Goal: Information Seeking & Learning: Find contact information

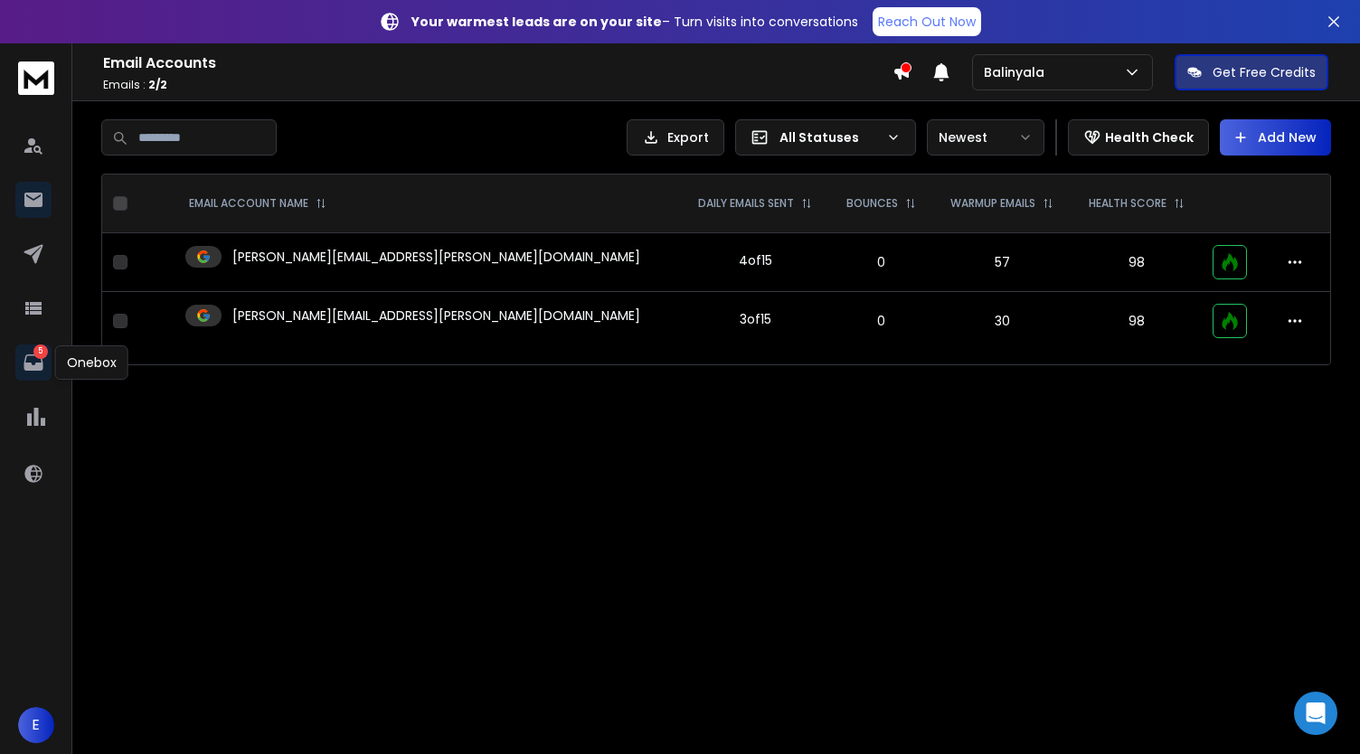
click at [23, 357] on icon at bounding box center [34, 363] width 22 height 22
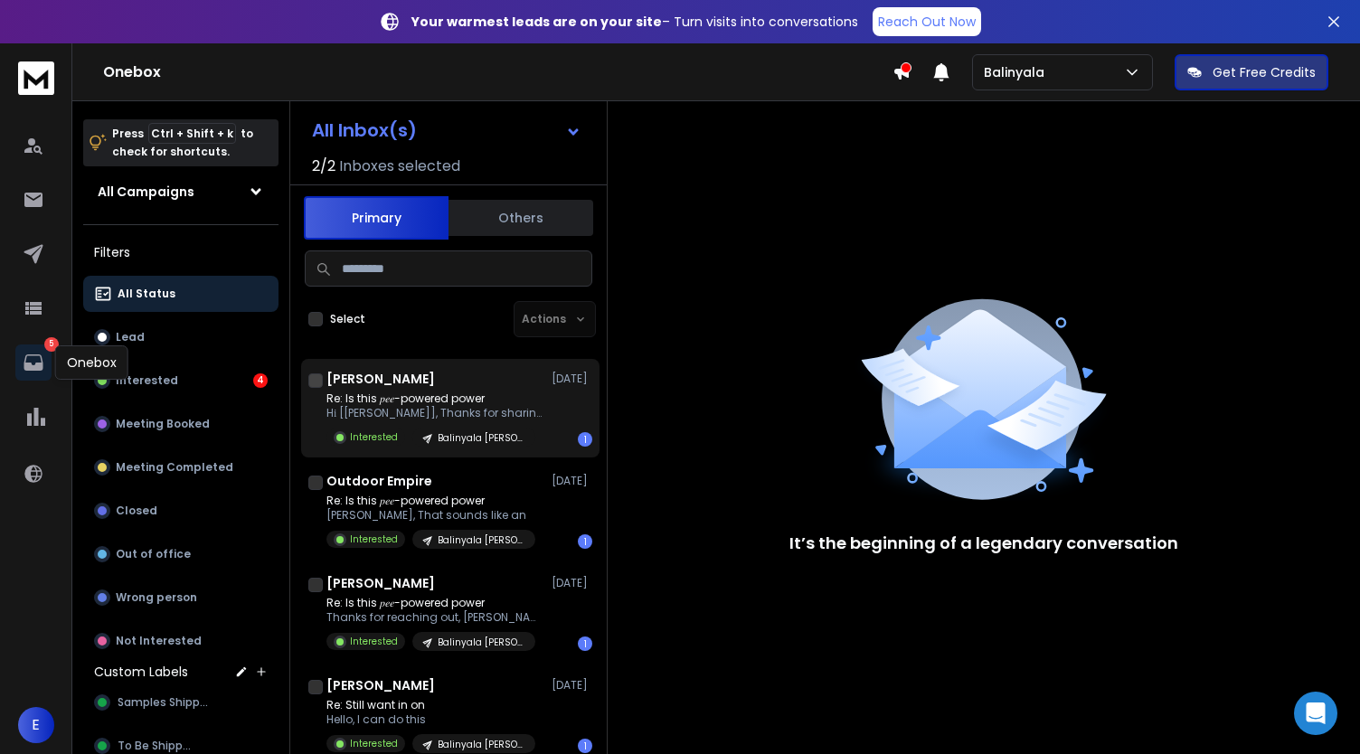
click at [539, 423] on div "Re: Is this 𝑝𝑒𝑒-powered power Hі [[PERSON_NAME]], Thanks for sharing Interested…" at bounding box center [459, 418] width 266 height 55
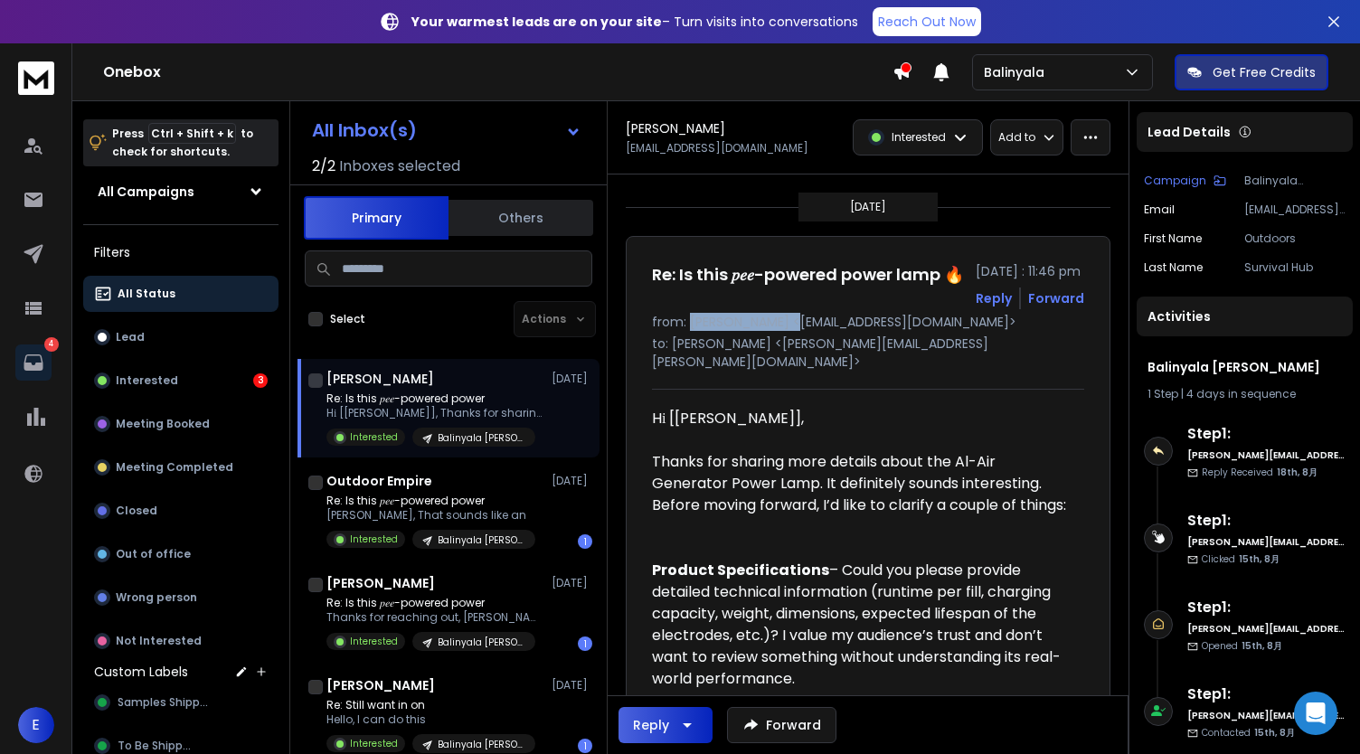
drag, startPoint x: 691, startPoint y: 327, endPoint x: 790, endPoint y: 334, distance: 99.6
click at [790, 331] on p "from: [PERSON_NAME] <[EMAIL_ADDRESS][DOMAIN_NAME]>" at bounding box center [868, 322] width 432 height 18
copy p "[PERSON_NAME]"
click at [850, 287] on h1 "Re: Is this 𝑝𝑒𝑒-powered power lamp 🔥" at bounding box center [808, 274] width 312 height 25
drag, startPoint x: 799, startPoint y: 320, endPoint x: 949, endPoint y: 317, distance: 150.1
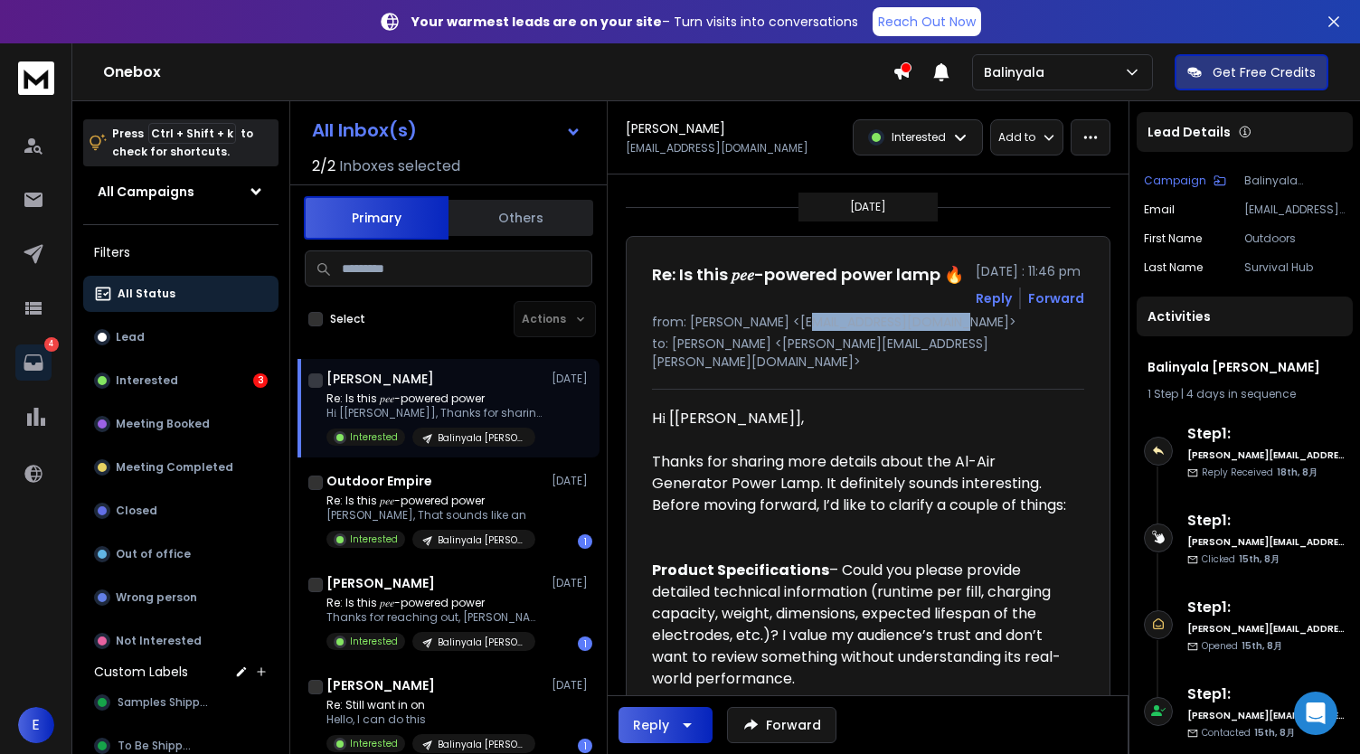
click at [949, 317] on p "from: [PERSON_NAME] <[EMAIL_ADDRESS][DOMAIN_NAME]>" at bounding box center [868, 322] width 432 height 18
copy p "[EMAIL_ADDRESS][DOMAIN_NAME]"
click at [952, 469] on p "Thanks for sharing more details about the Al-Air Generator Power Lamp. It defin…" at bounding box center [861, 483] width 418 height 65
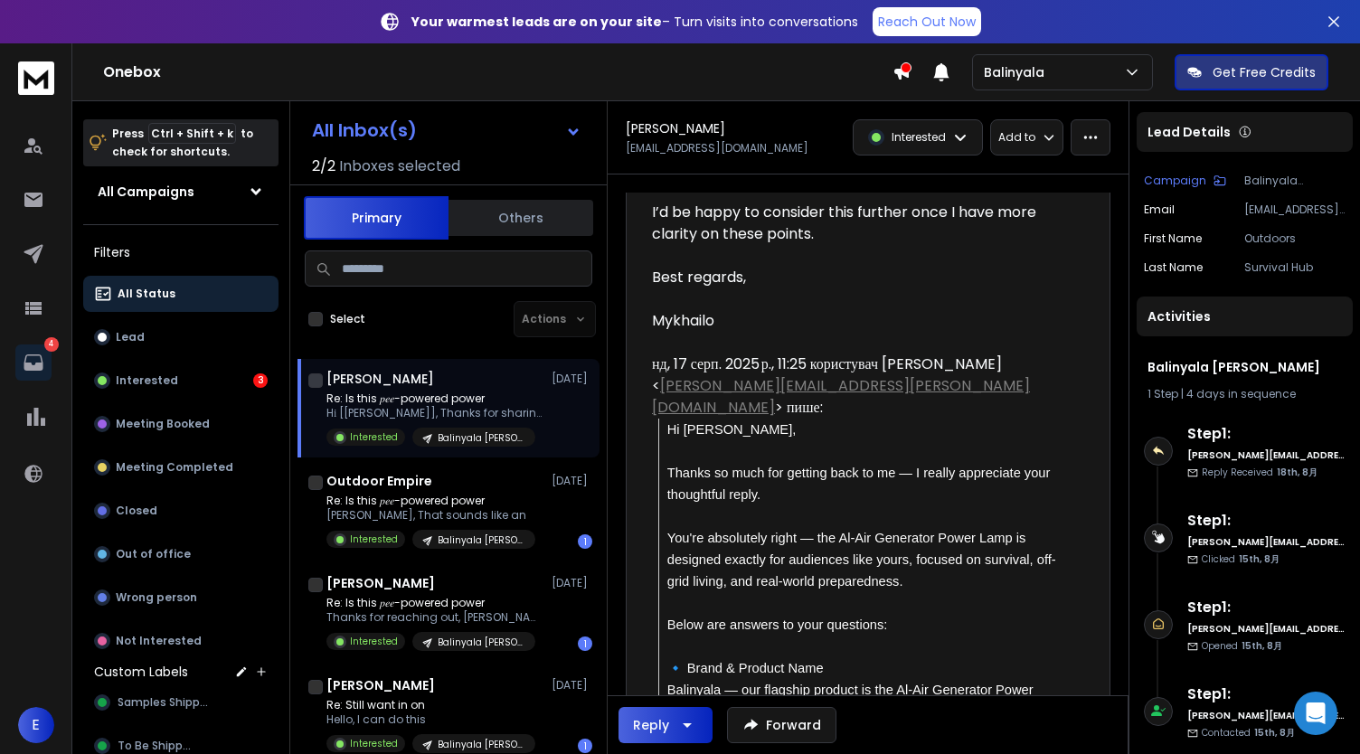
scroll to position [904, 0]
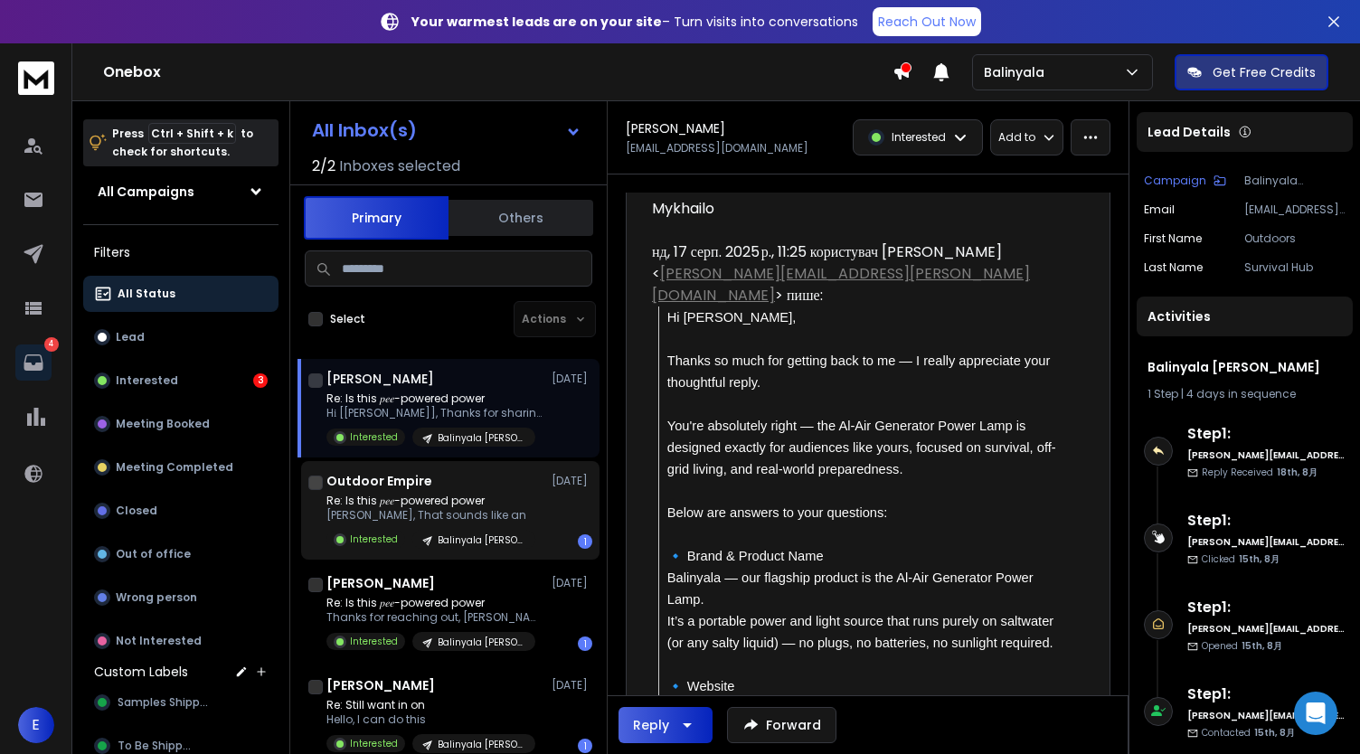
click at [425, 484] on h1 "Outdoor Empire" at bounding box center [379, 481] width 106 height 18
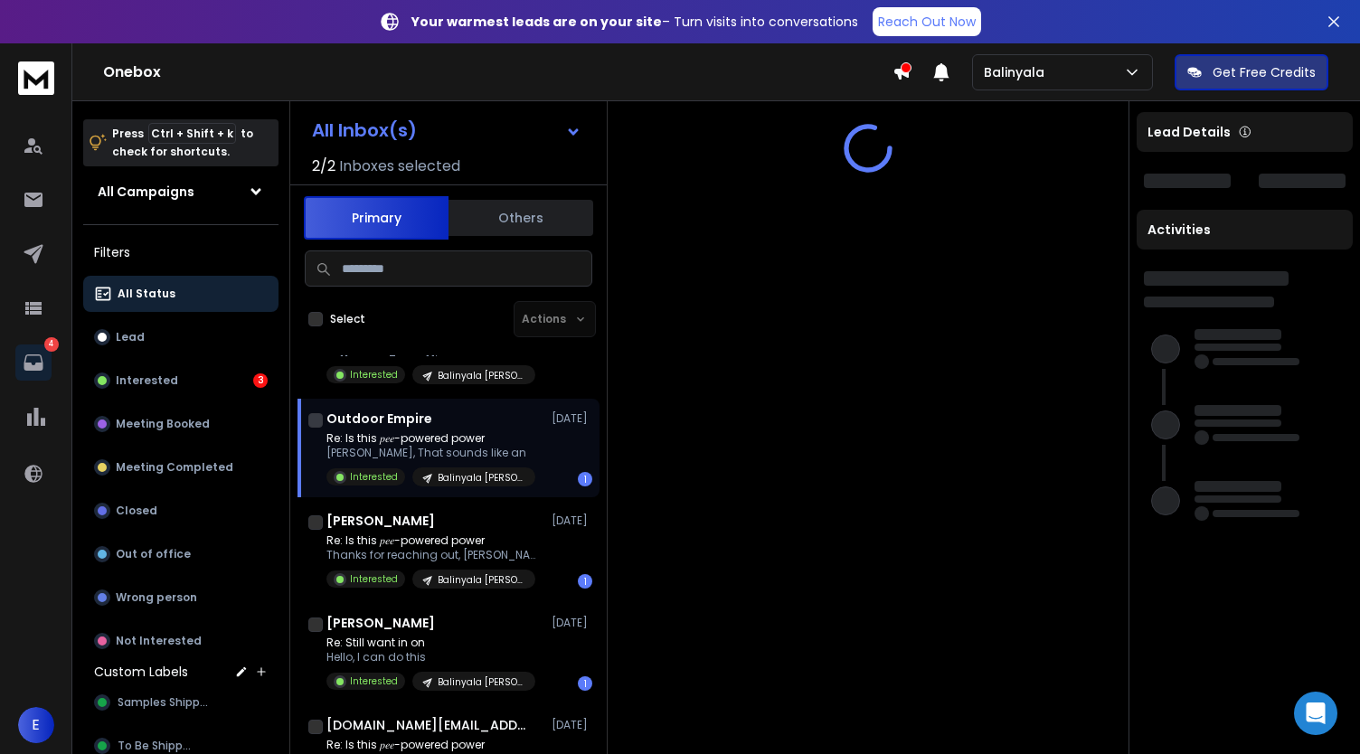
scroll to position [90, 0]
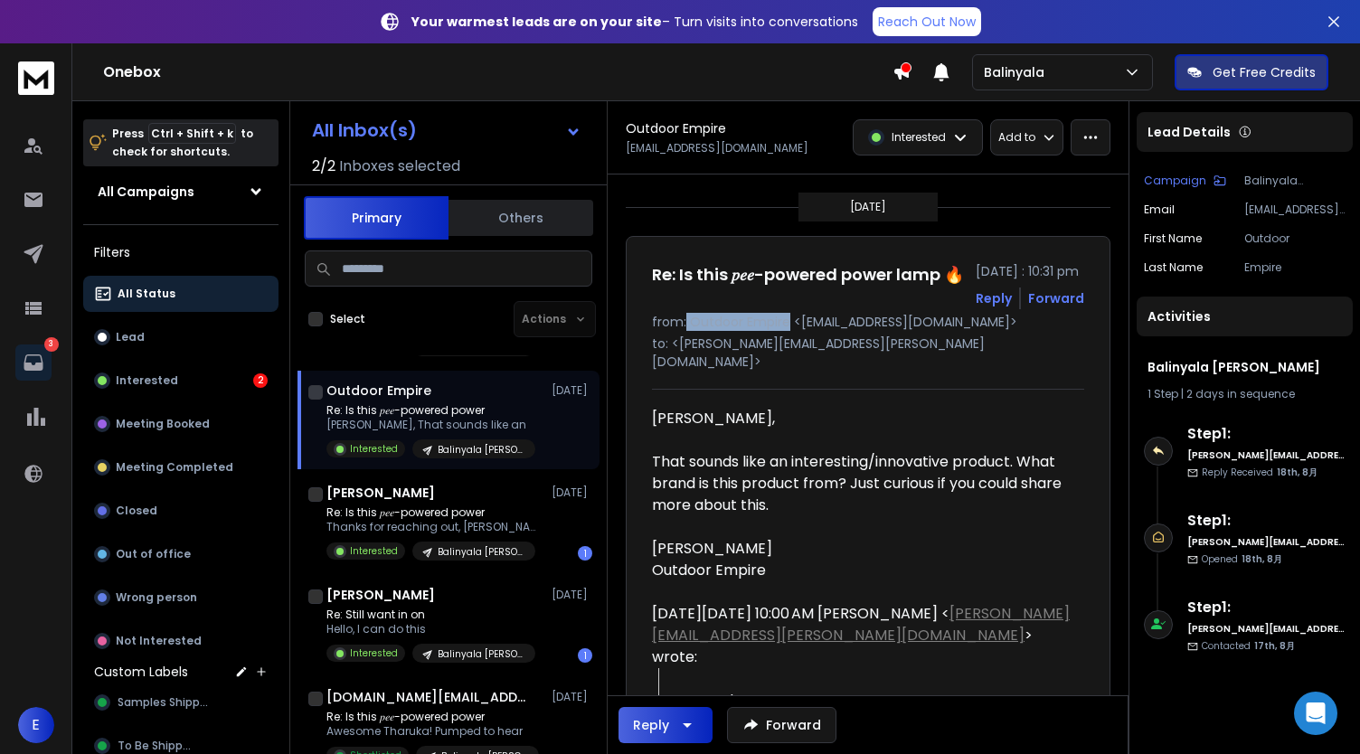
drag, startPoint x: 685, startPoint y: 330, endPoint x: 788, endPoint y: 326, distance: 103.1
click at [788, 326] on p "from: Outdoor Empire <[EMAIL_ADDRESS][DOMAIN_NAME]>" at bounding box center [868, 322] width 432 height 18
copy p "Outdoor Empire"
click at [835, 287] on h1 "Re: Is this 𝑝𝑒𝑒-powered power lamp 🔥" at bounding box center [808, 274] width 312 height 25
drag, startPoint x: 794, startPoint y: 325, endPoint x: 957, endPoint y: 326, distance: 163.6
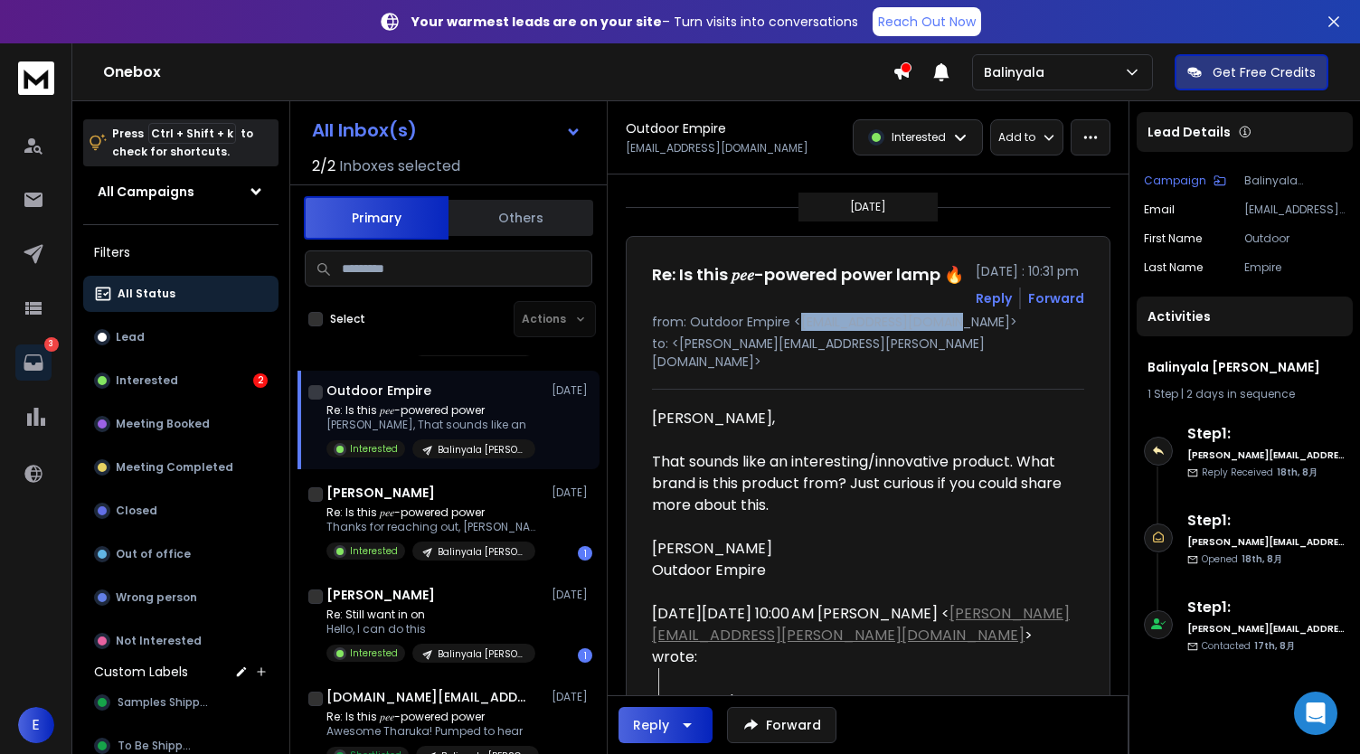
click at [957, 326] on p "from: Outdoor Empire <[EMAIL_ADDRESS][DOMAIN_NAME]>" at bounding box center [868, 322] width 432 height 18
copy p "[EMAIL_ADDRESS][DOMAIN_NAME]"
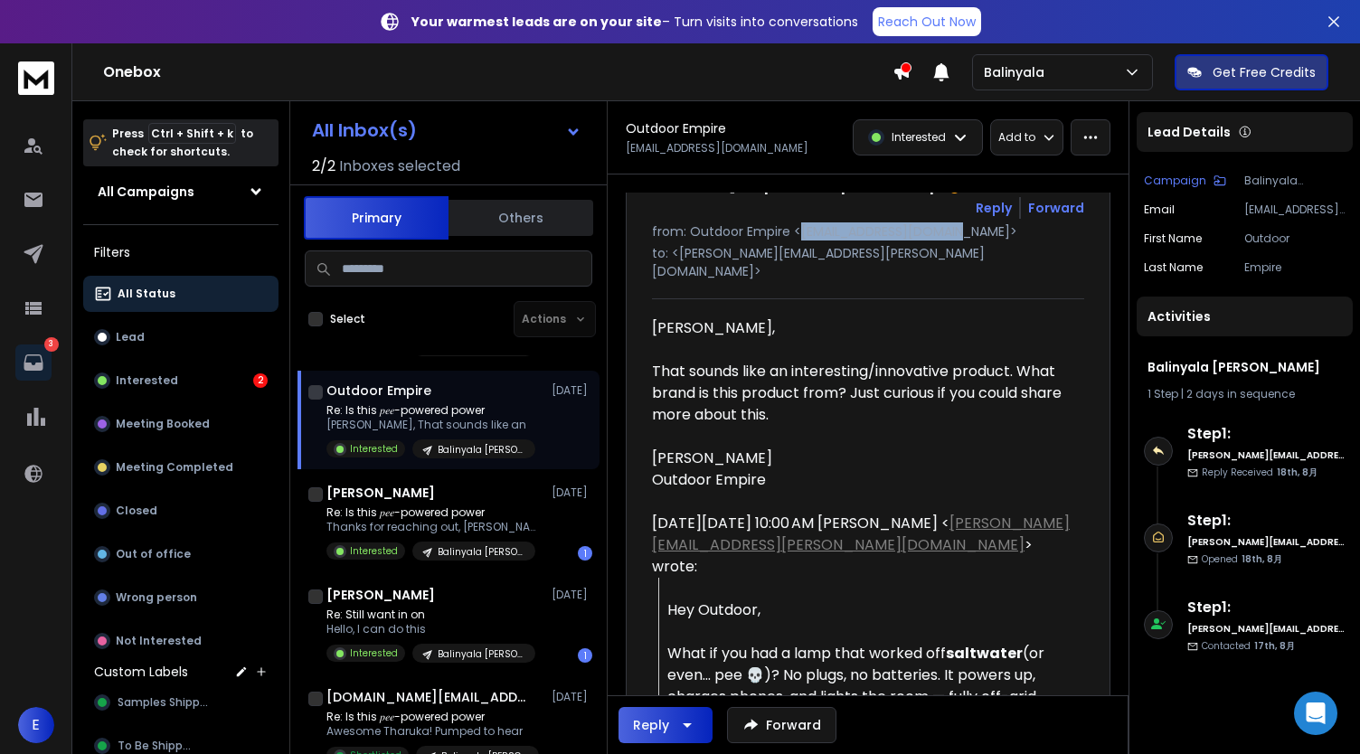
scroll to position [181, 0]
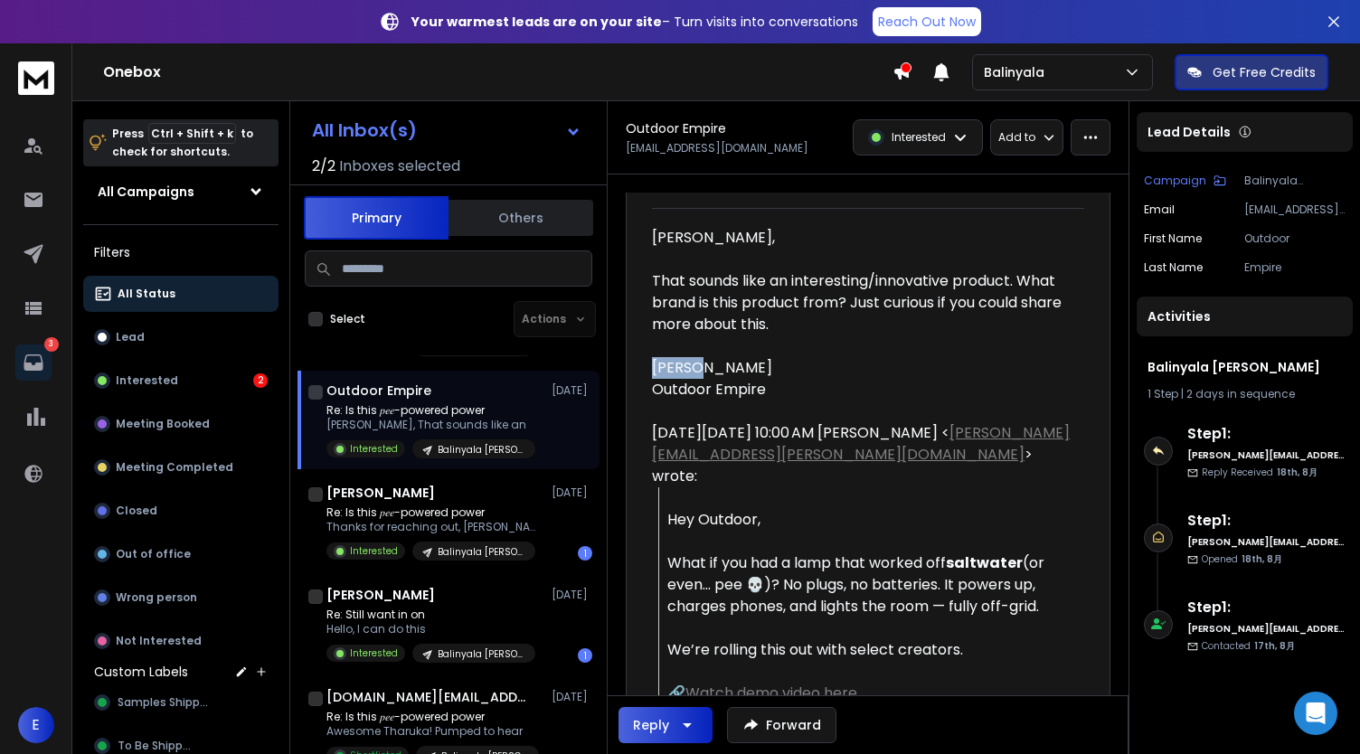
drag, startPoint x: 648, startPoint y: 350, endPoint x: 714, endPoint y: 352, distance: 66.0
click at [714, 352] on div "Re: Is this 𝑝𝑒𝑒-powered power lamp 🔥 [DATE] : 10:31 pm Reply Forward from: Outd…" at bounding box center [868, 552] width 485 height 994
copy div "[PERSON_NAME]"
click at [980, 401] on div "[PERSON_NAME], That sounds like an interesting/innovative product. What brand i…" at bounding box center [868, 625] width 432 height 796
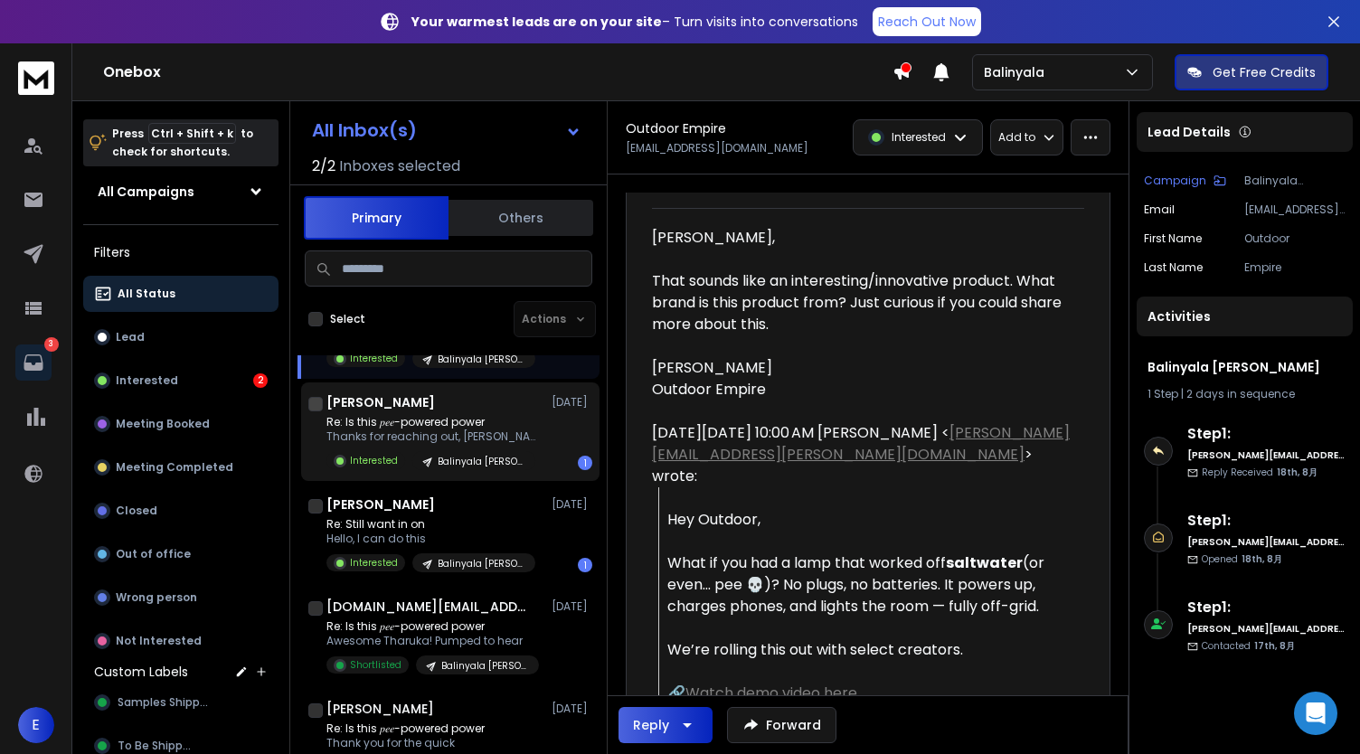
click at [508, 464] on p "Balinyala [PERSON_NAME]" at bounding box center [481, 462] width 87 height 14
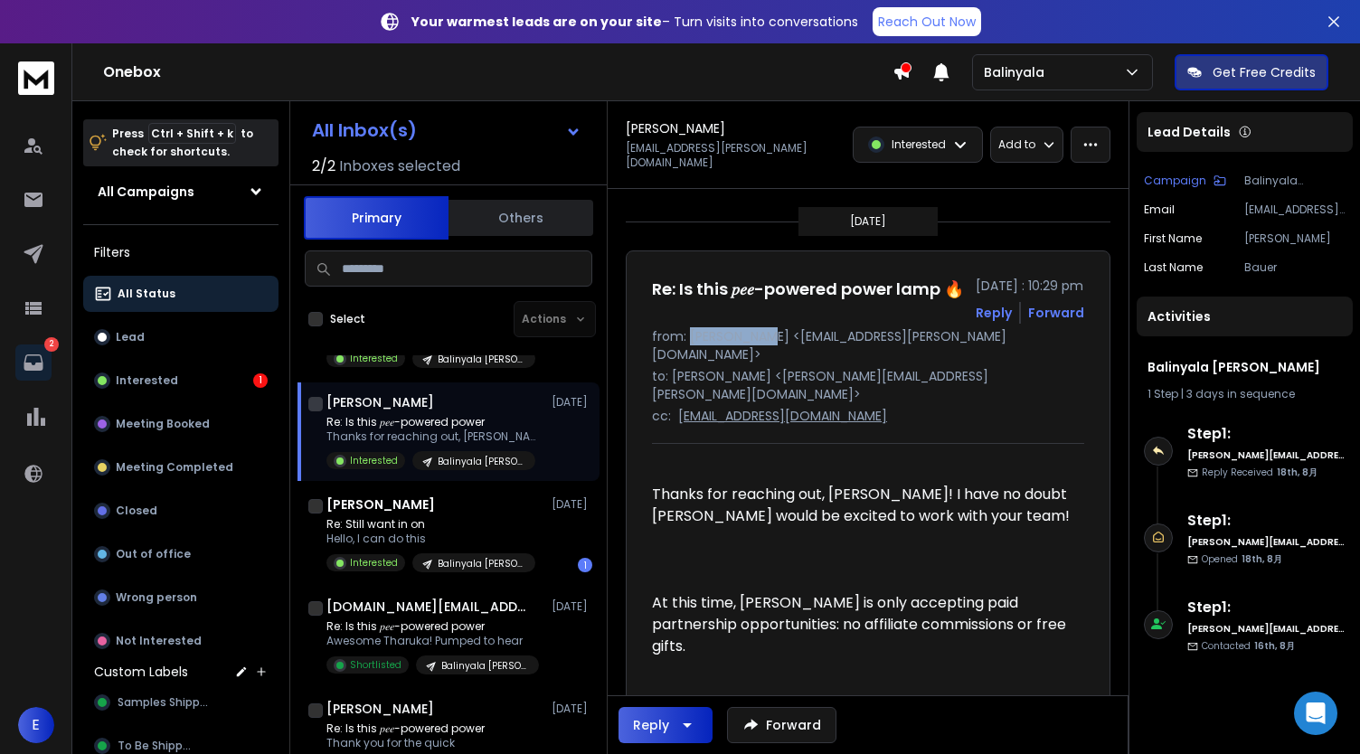
drag, startPoint x: 687, startPoint y: 318, endPoint x: 783, endPoint y: 323, distance: 95.9
click at [768, 327] on p "from: [PERSON_NAME] <[EMAIL_ADDRESS][PERSON_NAME][DOMAIN_NAME]>" at bounding box center [868, 345] width 432 height 36
copy p "[PERSON_NAME]"
click at [823, 302] on h1 "Re: Is this 𝑝𝑒𝑒-powered power lamp 🔥" at bounding box center [808, 289] width 312 height 25
drag, startPoint x: 777, startPoint y: 332, endPoint x: 931, endPoint y: 321, distance: 154.1
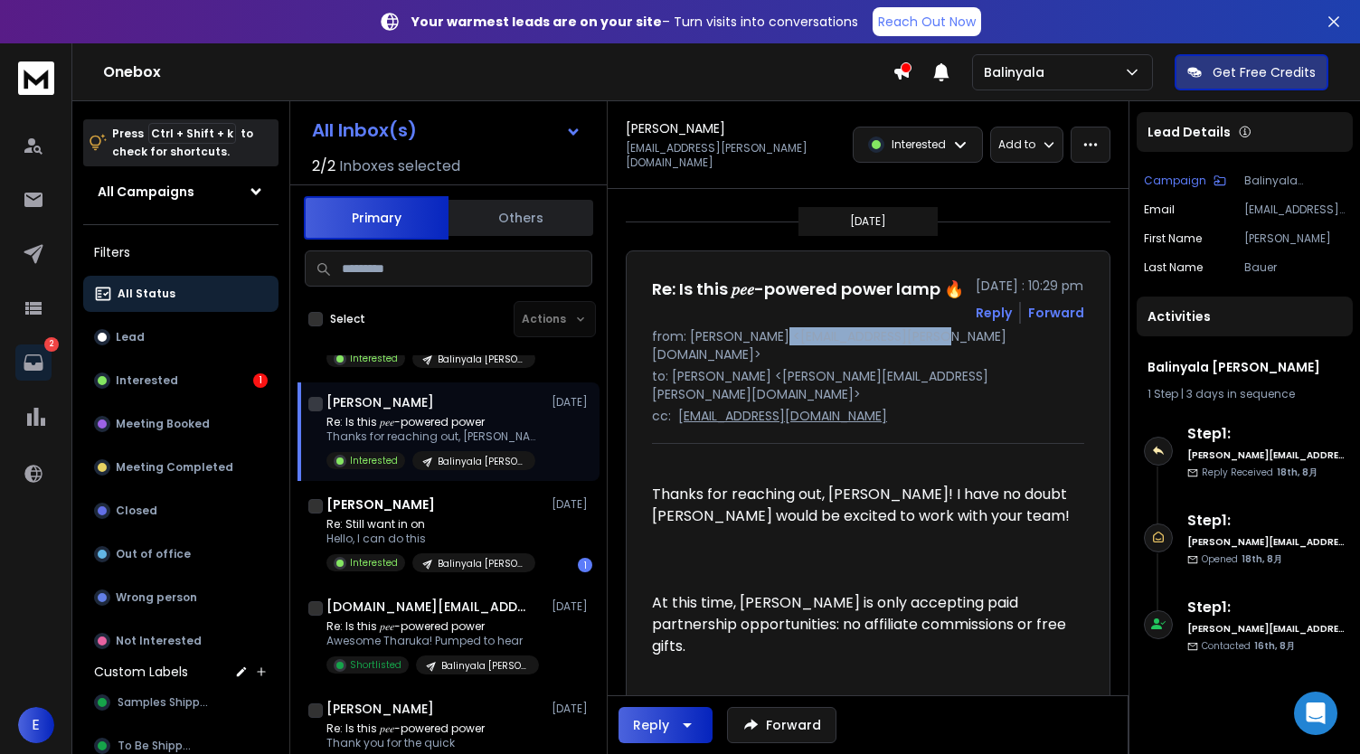
click at [931, 327] on p "from: [PERSON_NAME] <[EMAIL_ADDRESS][PERSON_NAME][DOMAIN_NAME]>" at bounding box center [868, 345] width 432 height 36
copy p "[EMAIL_ADDRESS][PERSON_NAME][DOMAIN_NAME]"
click at [862, 296] on h1 "Re: Is this 𝑝𝑒𝑒-powered power lamp 🔥" at bounding box center [808, 289] width 312 height 25
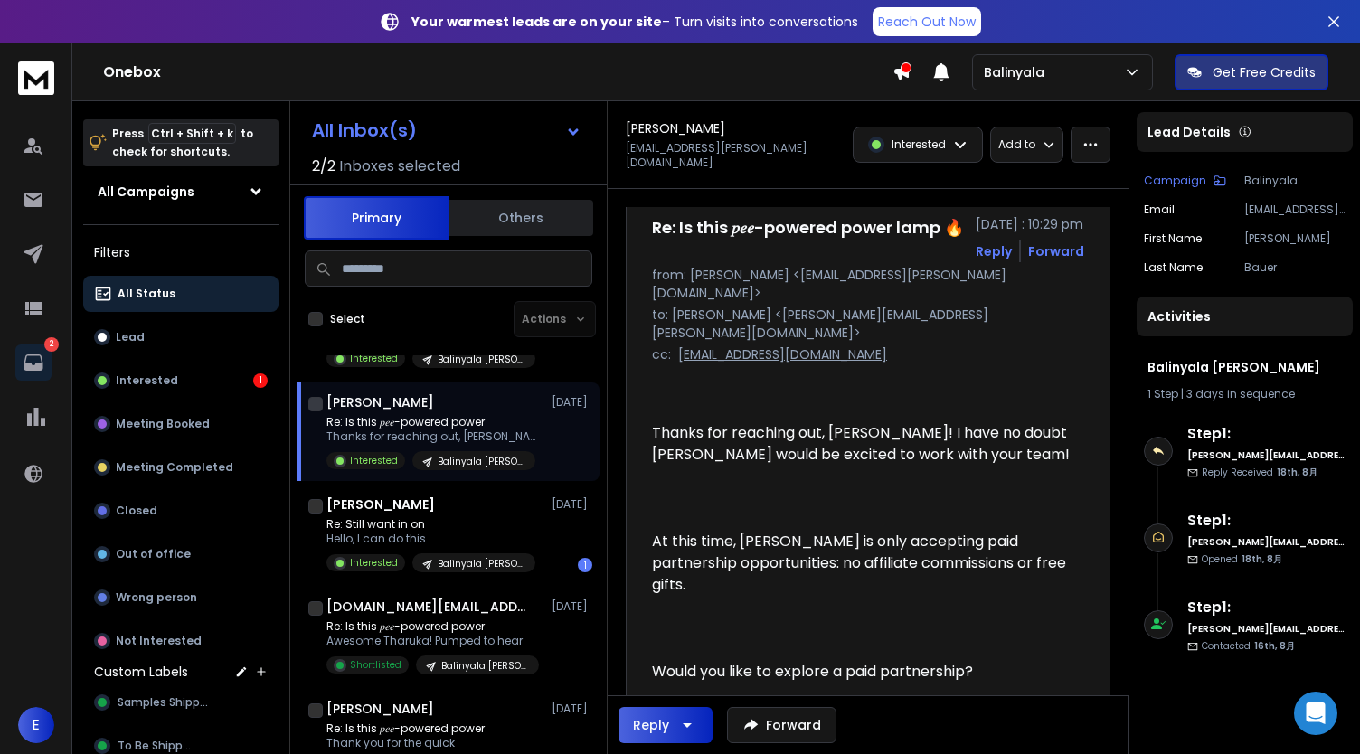
scroll to position [90, 0]
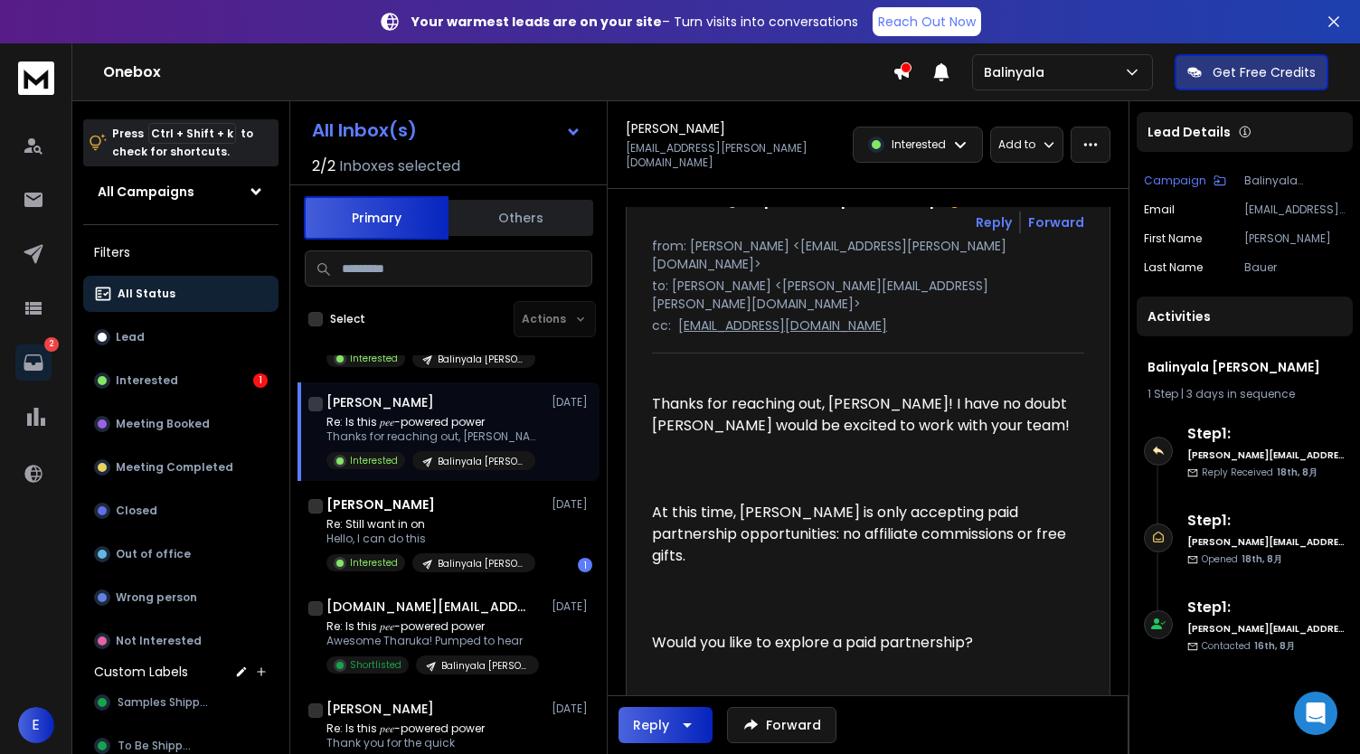
click at [827, 372] on div "Thanks for reaching out, [PERSON_NAME]! I have no doubt [PERSON_NAME] would be …" at bounding box center [861, 610] width 418 height 477
click at [738, 277] on p "to: [PERSON_NAME] <[PERSON_NAME][EMAIL_ADDRESS][PERSON_NAME][DOMAIN_NAME]>" at bounding box center [868, 295] width 432 height 36
drag, startPoint x: 779, startPoint y: 232, endPoint x: 930, endPoint y: 238, distance: 151.1
click at [930, 238] on p "from: [PERSON_NAME] <[EMAIL_ADDRESS][PERSON_NAME][DOMAIN_NAME]>" at bounding box center [868, 255] width 432 height 36
copy p "[EMAIL_ADDRESS][PERSON_NAME][DOMAIN_NAME]"
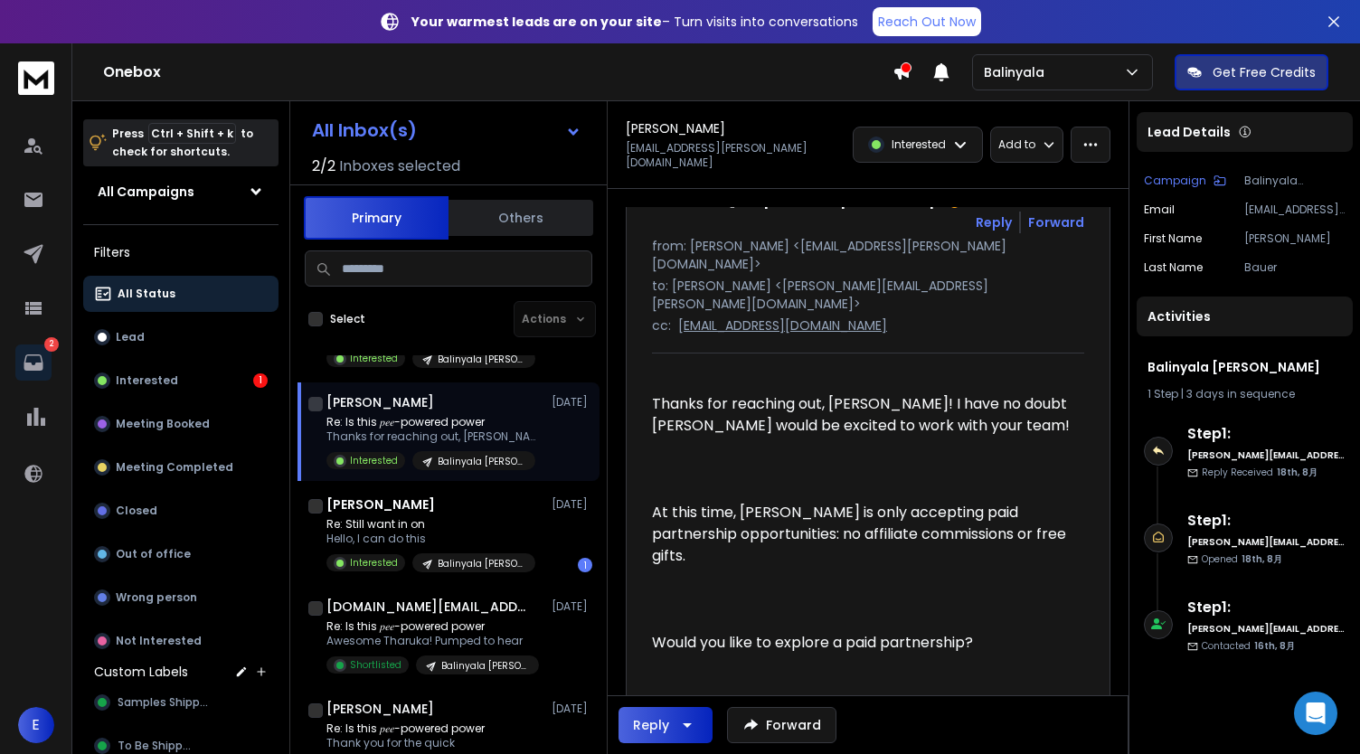
click at [758, 237] on p "from: [PERSON_NAME] <[EMAIL_ADDRESS][PERSON_NAME][DOMAIN_NAME]>" at bounding box center [868, 255] width 432 height 36
drag, startPoint x: 769, startPoint y: 231, endPoint x: 691, endPoint y: 241, distance: 79.3
click at [691, 241] on p "from: [PERSON_NAME] <[EMAIL_ADDRESS][PERSON_NAME][DOMAIN_NAME]>" at bounding box center [868, 255] width 432 height 36
copy p "[PERSON_NAME]"
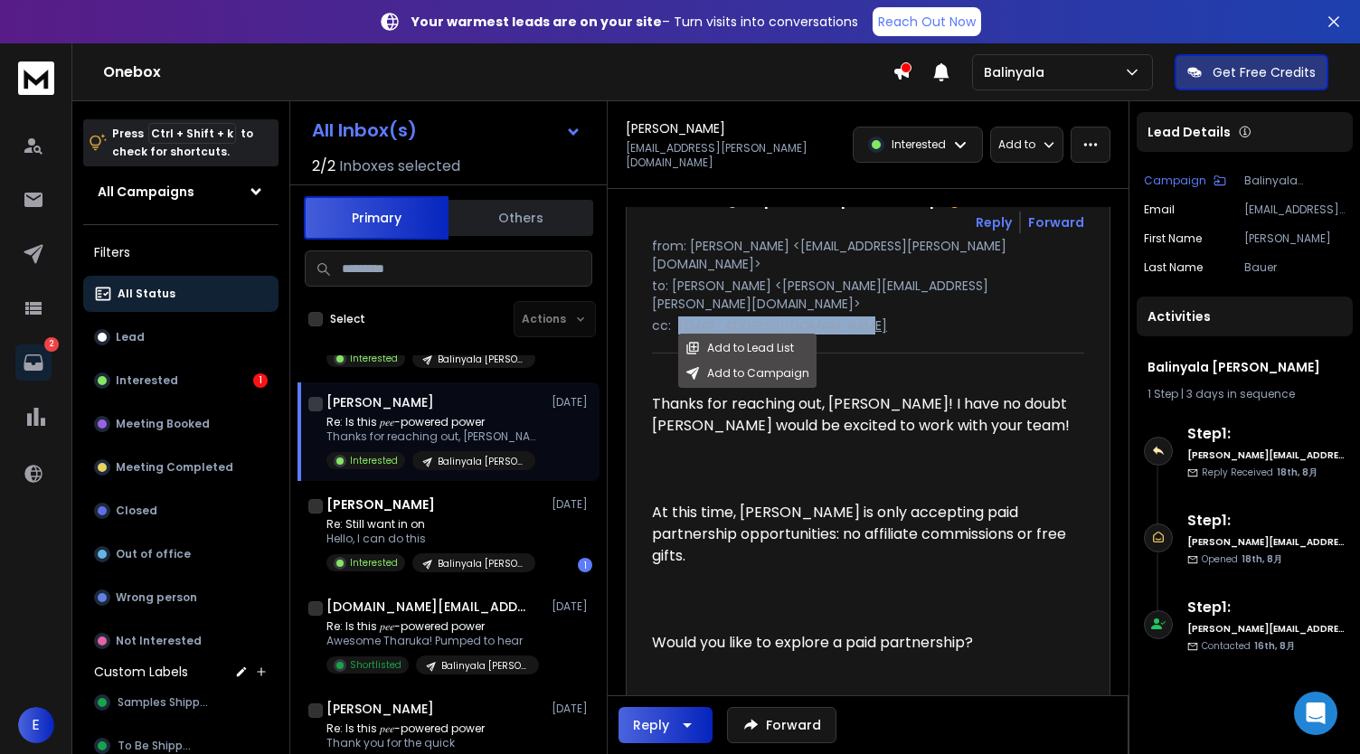
drag, startPoint x: 797, startPoint y: 278, endPoint x: 677, endPoint y: 281, distance: 120.3
click at [677, 316] on div "cc: [EMAIL_ADDRESS][DOMAIN_NAME] Add to Lead List Add to Campaign" at bounding box center [868, 325] width 432 height 18
copy p "[EMAIL_ADDRESS][DOMAIN_NAME]"
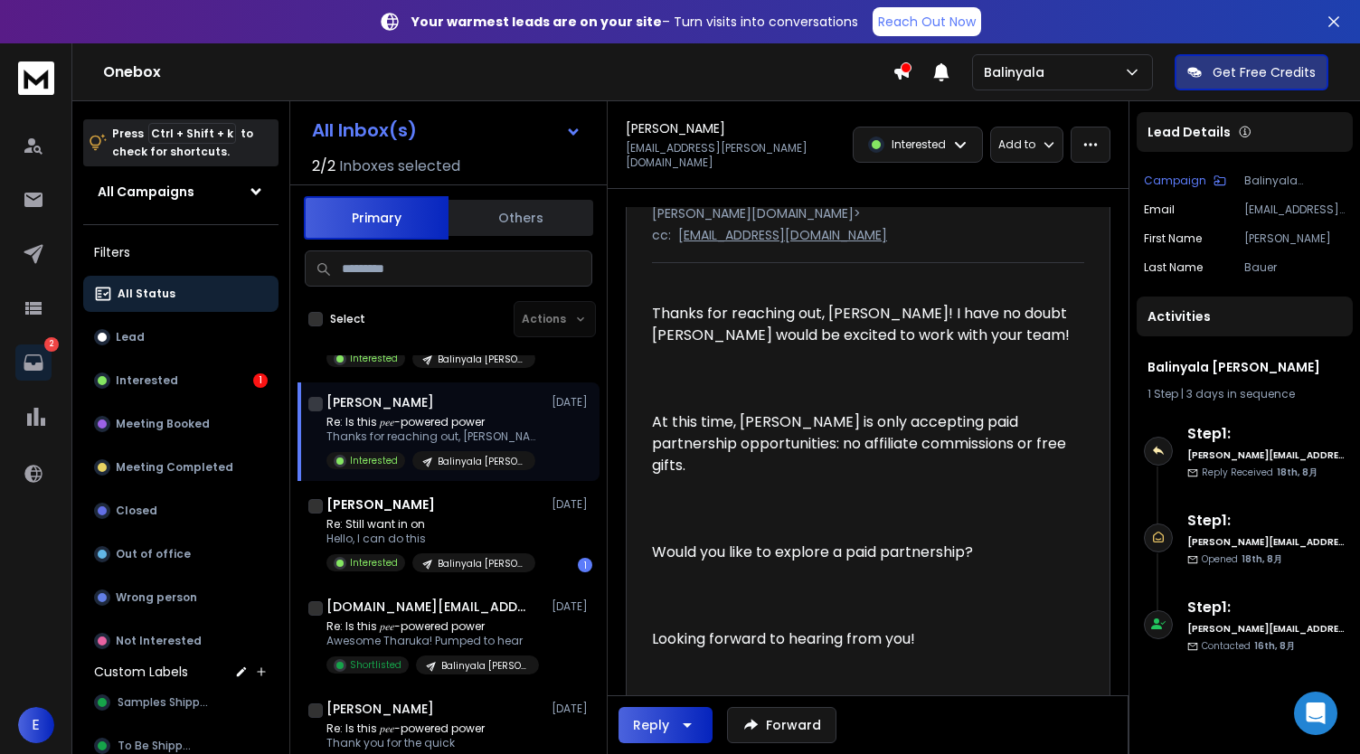
click at [975, 411] on div "At this time, [PERSON_NAME] is only accepting paid partnership opportunities: n…" at bounding box center [861, 443] width 418 height 65
click at [996, 411] on div "At this time, [PERSON_NAME] is only accepting paid partnership opportunities: n…" at bounding box center [861, 443] width 418 height 65
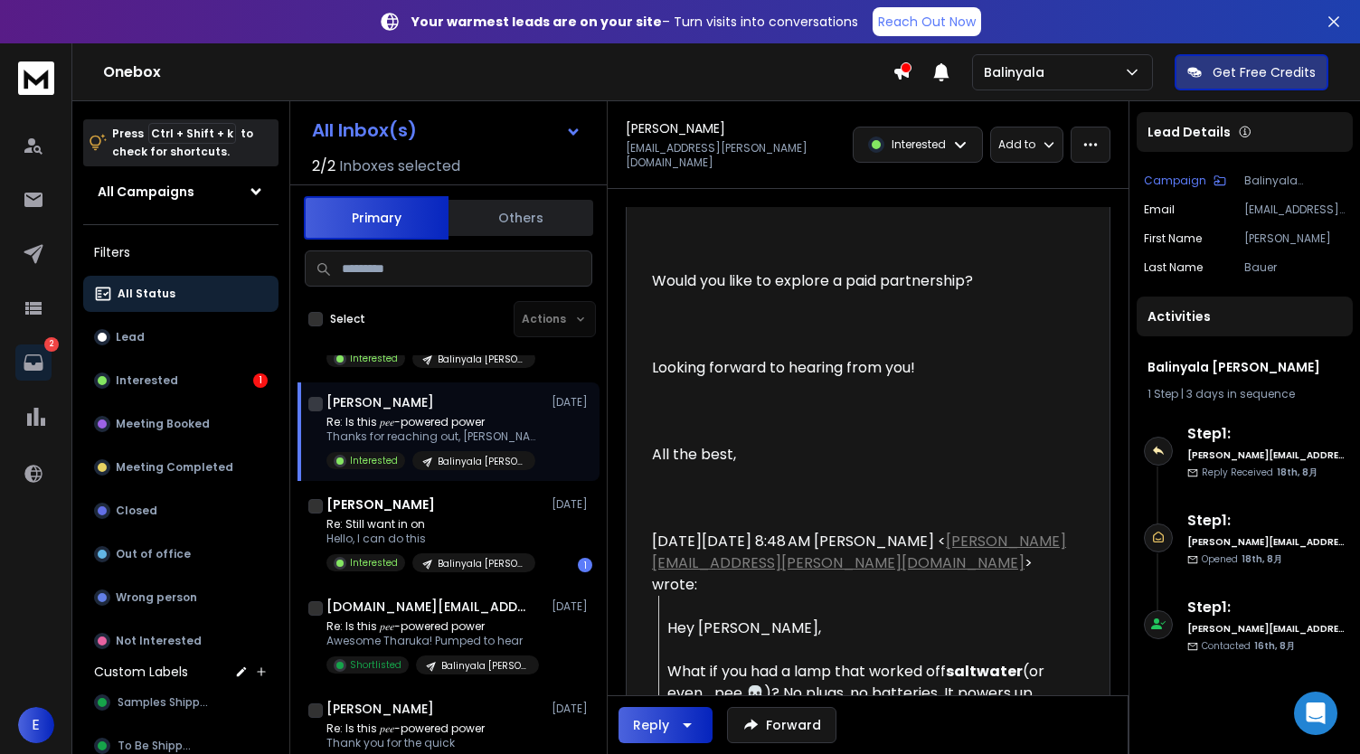
scroll to position [271, 0]
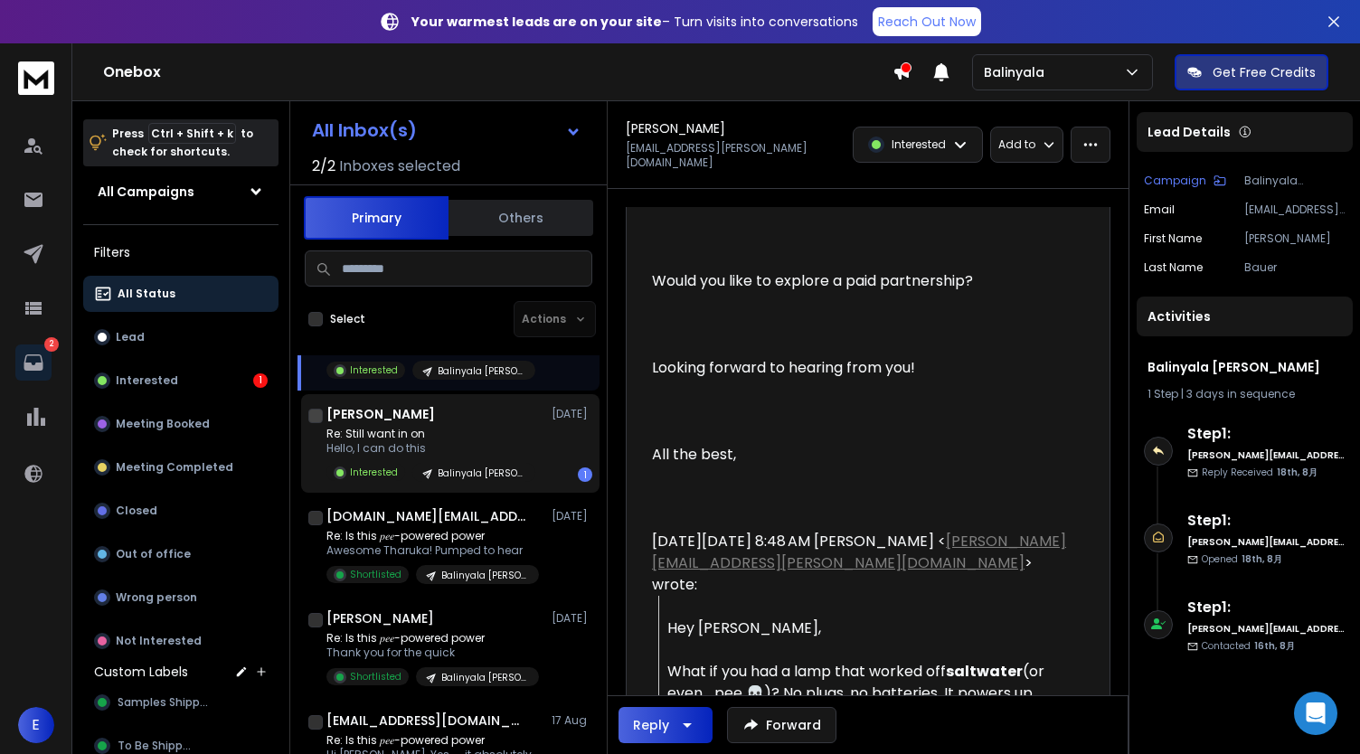
click at [490, 429] on p "Re: Still want in on" at bounding box center [430, 434] width 209 height 14
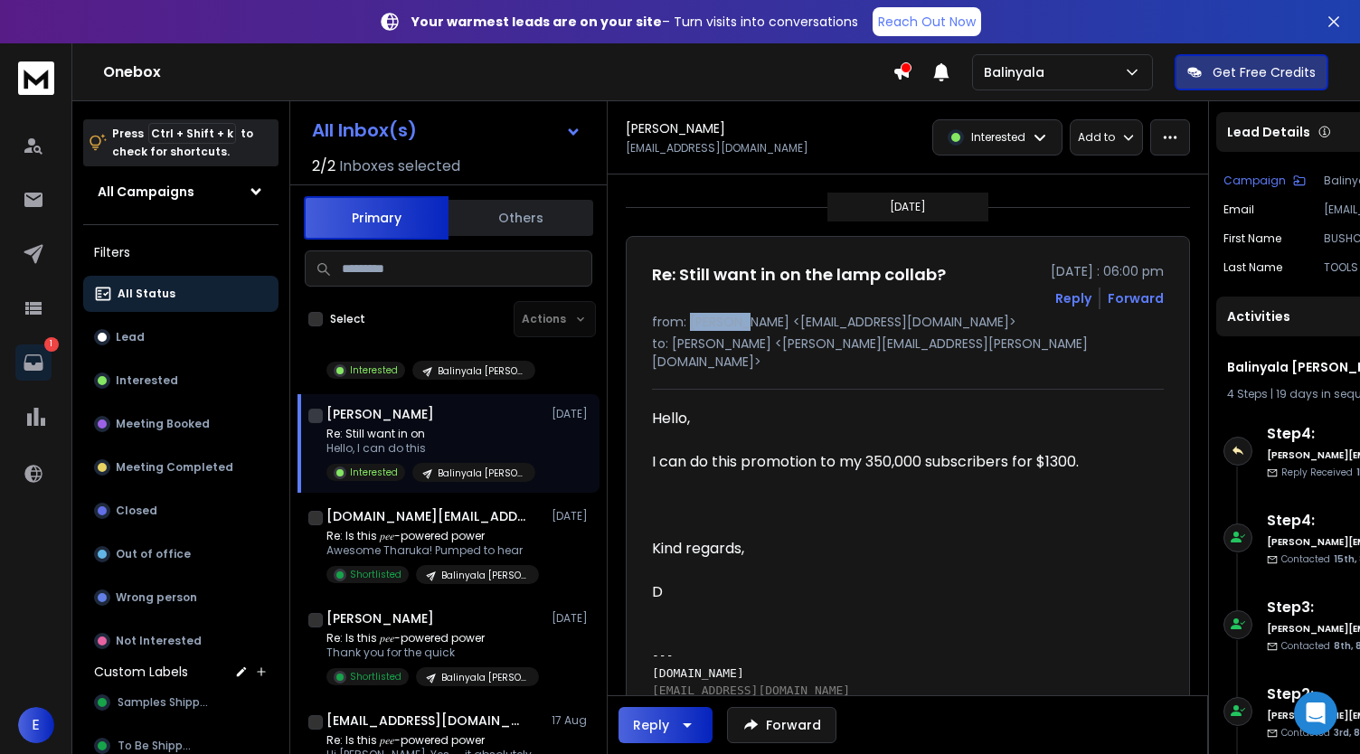
drag, startPoint x: 693, startPoint y: 314, endPoint x: 738, endPoint y: 316, distance: 44.3
click at [738, 316] on p "from: [PERSON_NAME] <[EMAIL_ADDRESS][DOMAIN_NAME]>" at bounding box center [908, 322] width 512 height 18
click at [739, 316] on p "from: [PERSON_NAME] <[EMAIL_ADDRESS][DOMAIN_NAME]>" at bounding box center [908, 322] width 512 height 18
drag, startPoint x: 747, startPoint y: 316, endPoint x: 939, endPoint y: 328, distance: 193.0
click at [939, 328] on p "from: [PERSON_NAME] <[EMAIL_ADDRESS][DOMAIN_NAME]>" at bounding box center [908, 322] width 512 height 18
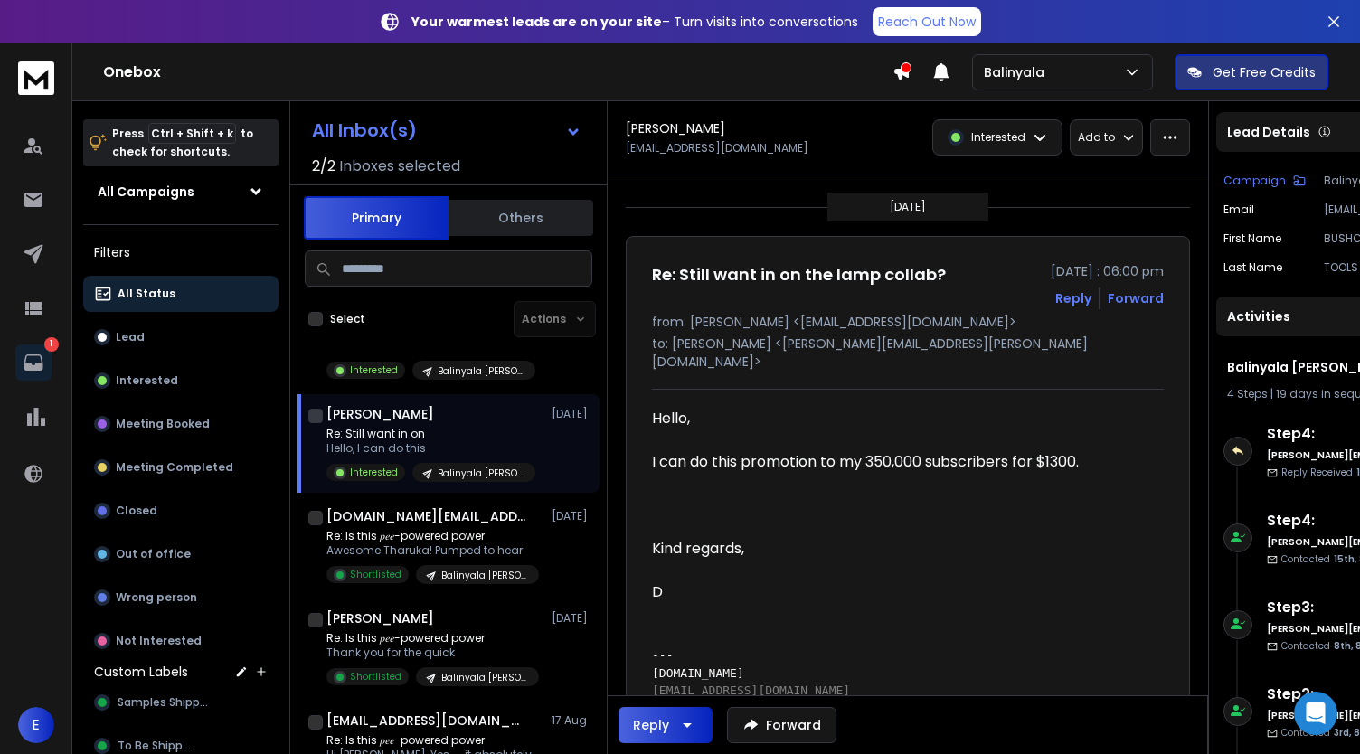
click at [826, 289] on div "Re: Still want in on the lamp collab? [DATE] : 06:00 pm Reply Forward" at bounding box center [908, 285] width 512 height 47
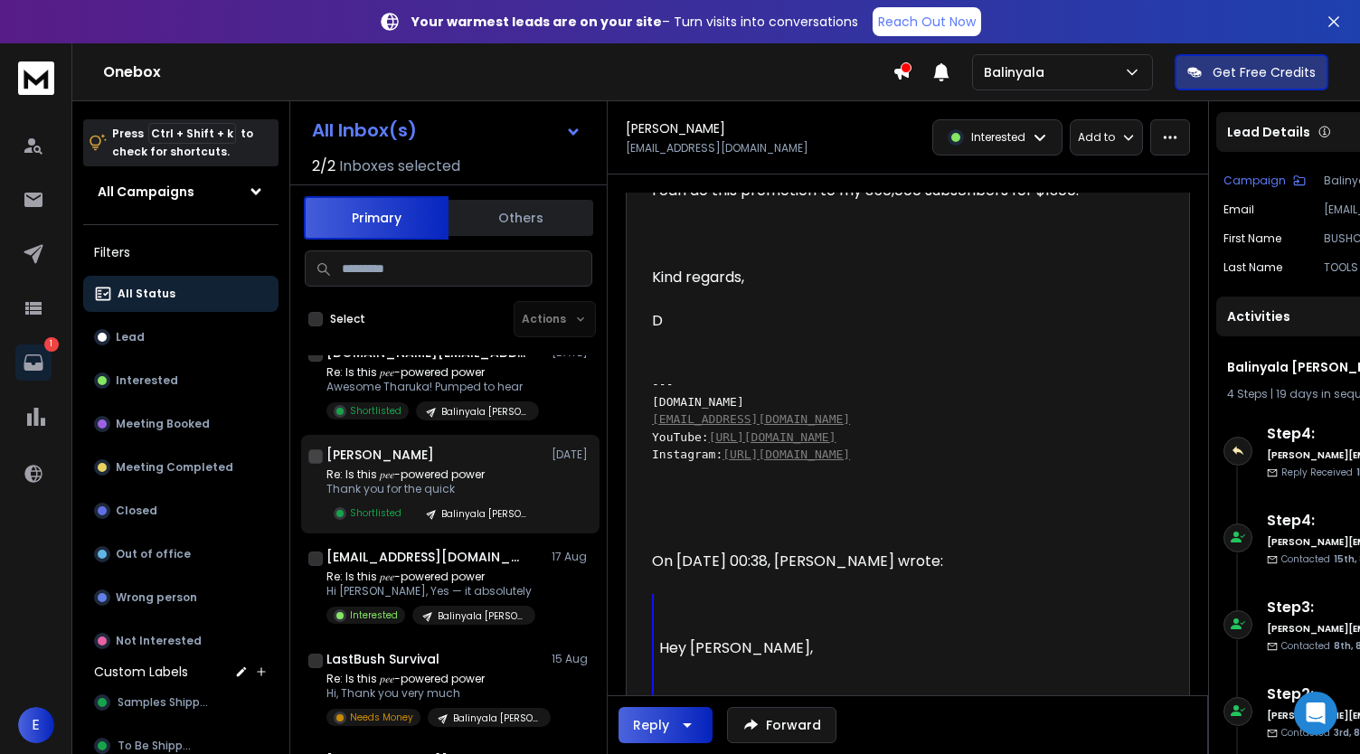
scroll to position [452, 0]
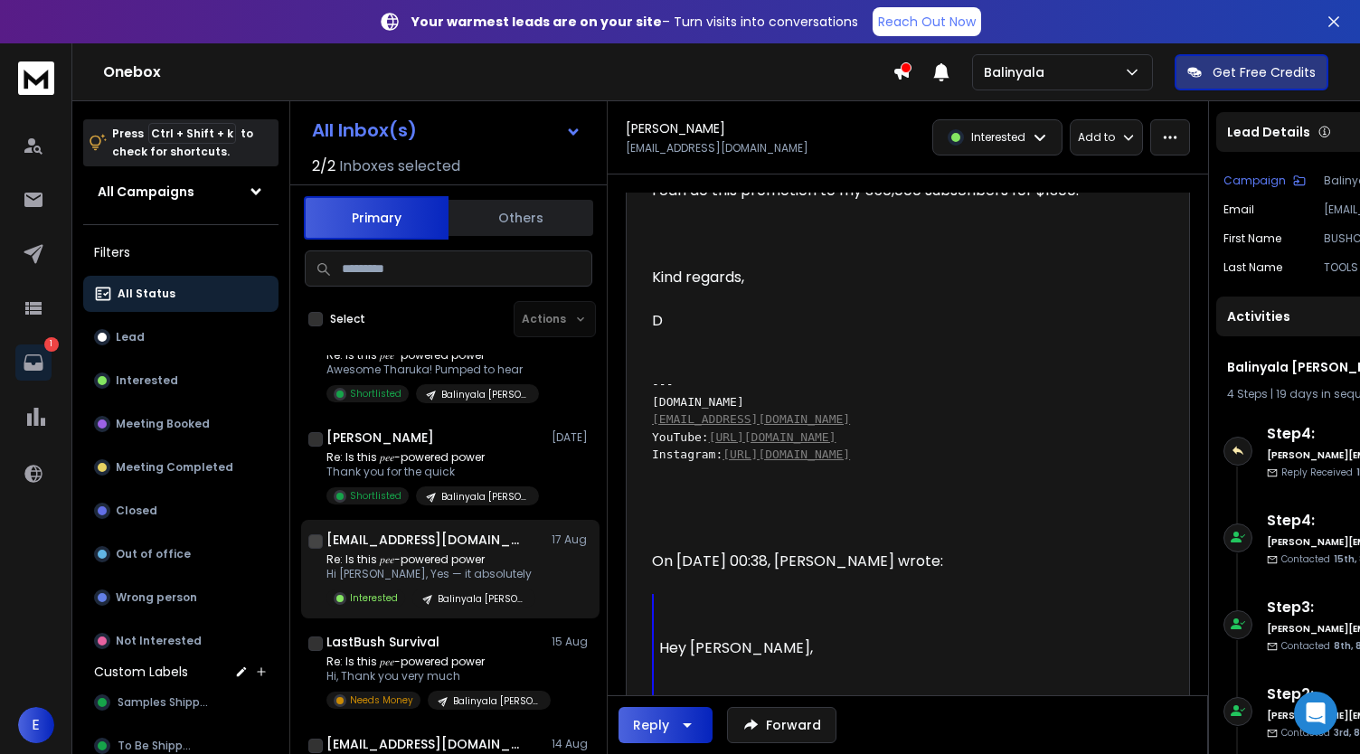
drag, startPoint x: 553, startPoint y: 559, endPoint x: 555, endPoint y: 542, distance: 17.3
click at [553, 559] on div "Re: Is this 𝑝𝑒𝑒-powered power Hi [PERSON_NAME], Yes — it absolutely Interested …" at bounding box center [459, 579] width 266 height 55
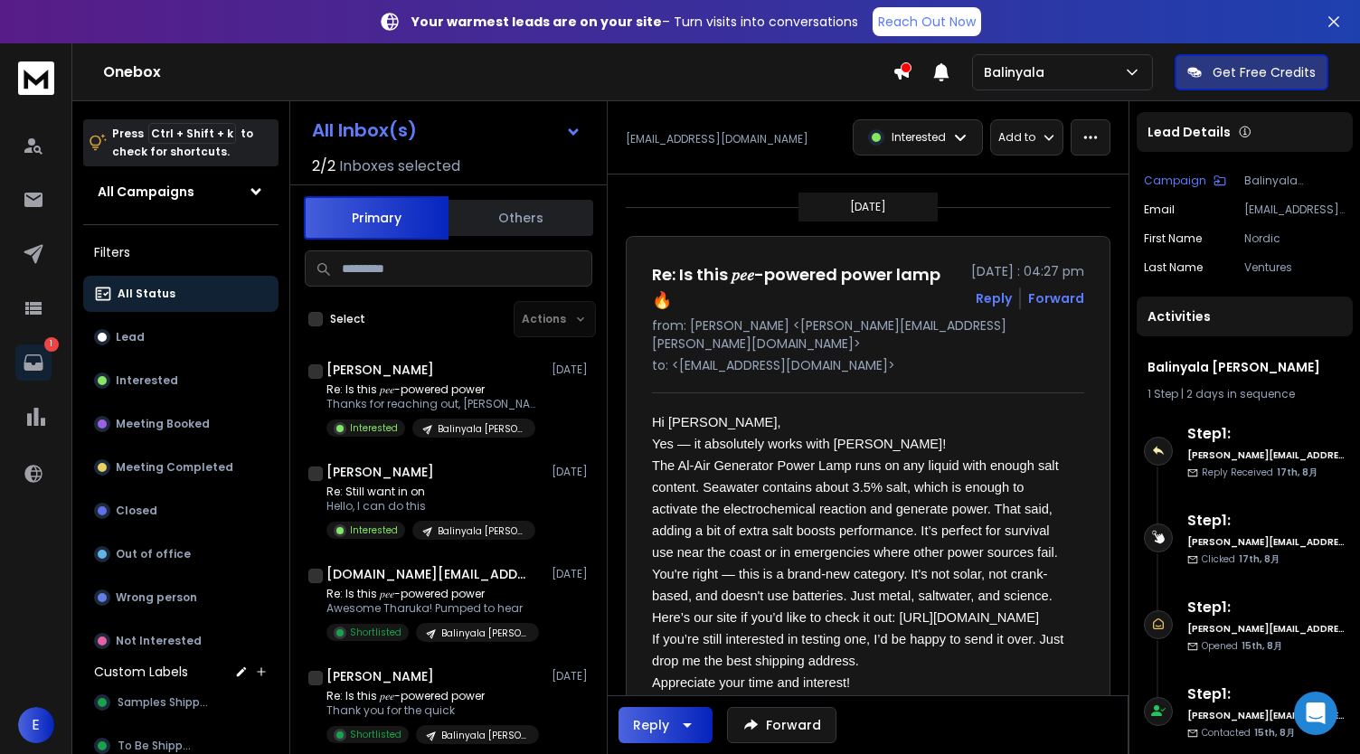
scroll to position [181, 0]
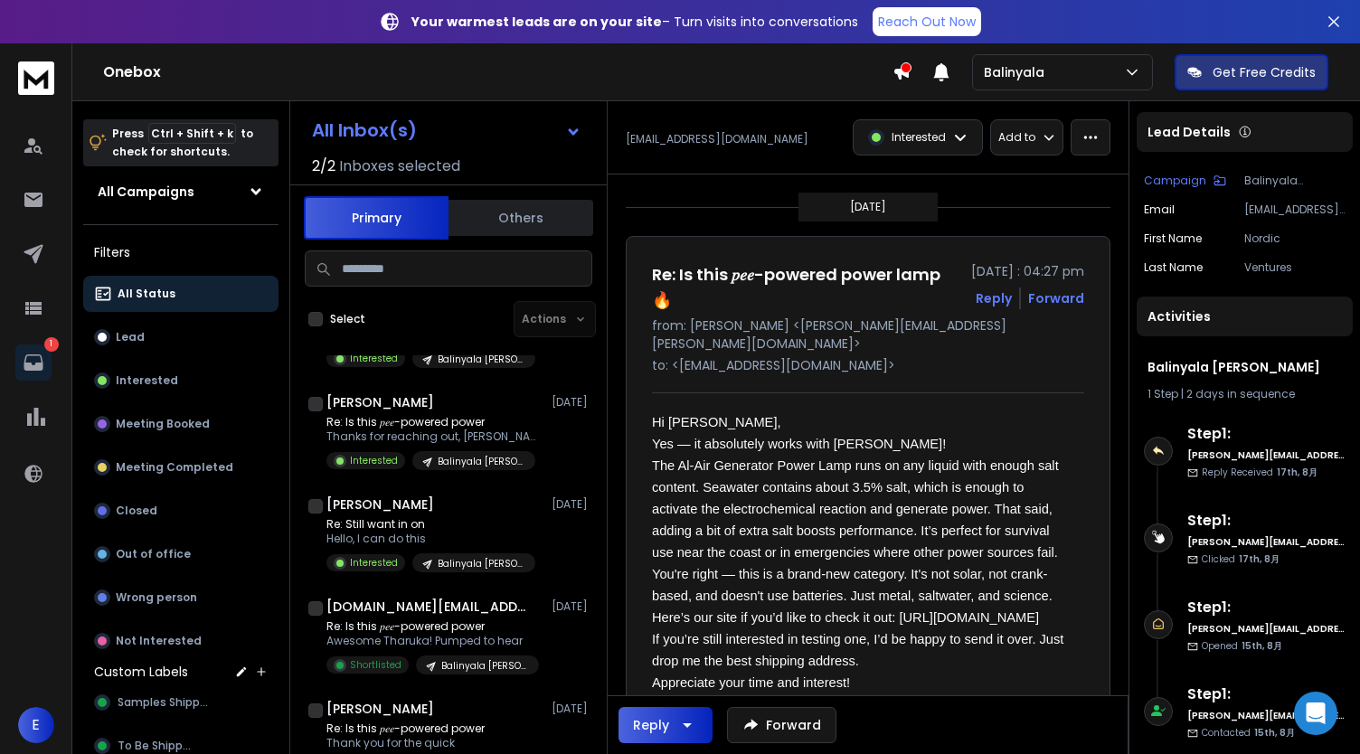
click at [513, 221] on button "Others" at bounding box center [520, 218] width 145 height 40
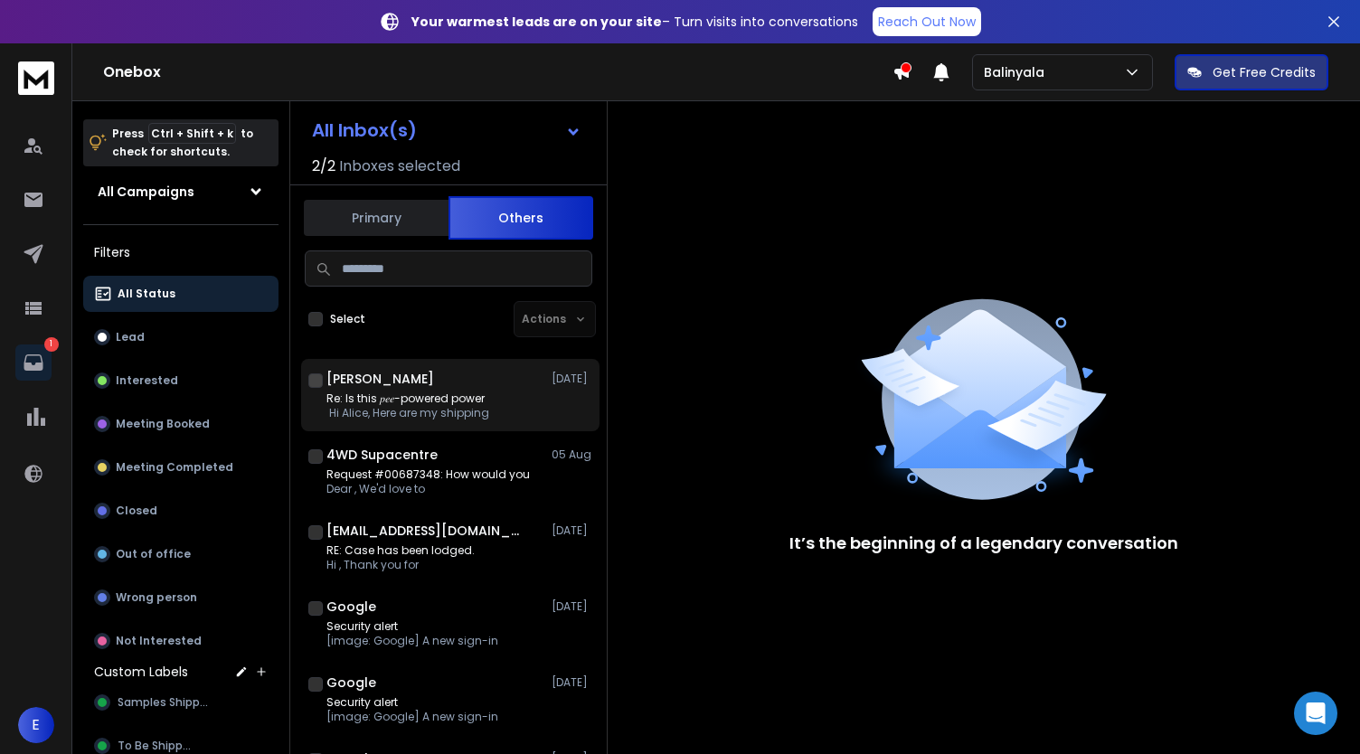
click at [533, 404] on div "Re: Is this 𝑝𝑒𝑒-powered power ﻿ ﻿Hi [PERSON_NAME], Here are my shipping" at bounding box center [459, 405] width 266 height 29
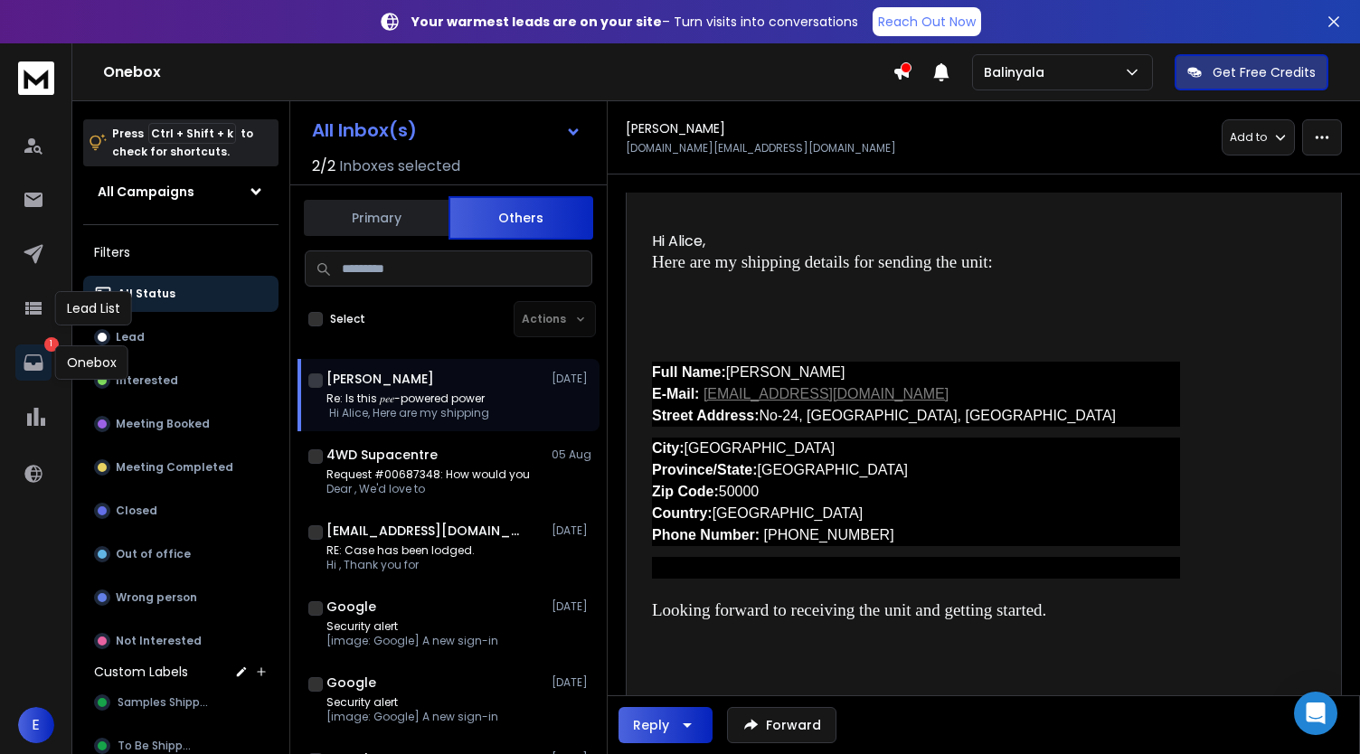
click at [31, 360] on icon at bounding box center [34, 363] width 22 height 22
click at [896, 71] on icon at bounding box center [901, 72] width 14 height 14
click at [36, 357] on icon at bounding box center [34, 363] width 22 height 22
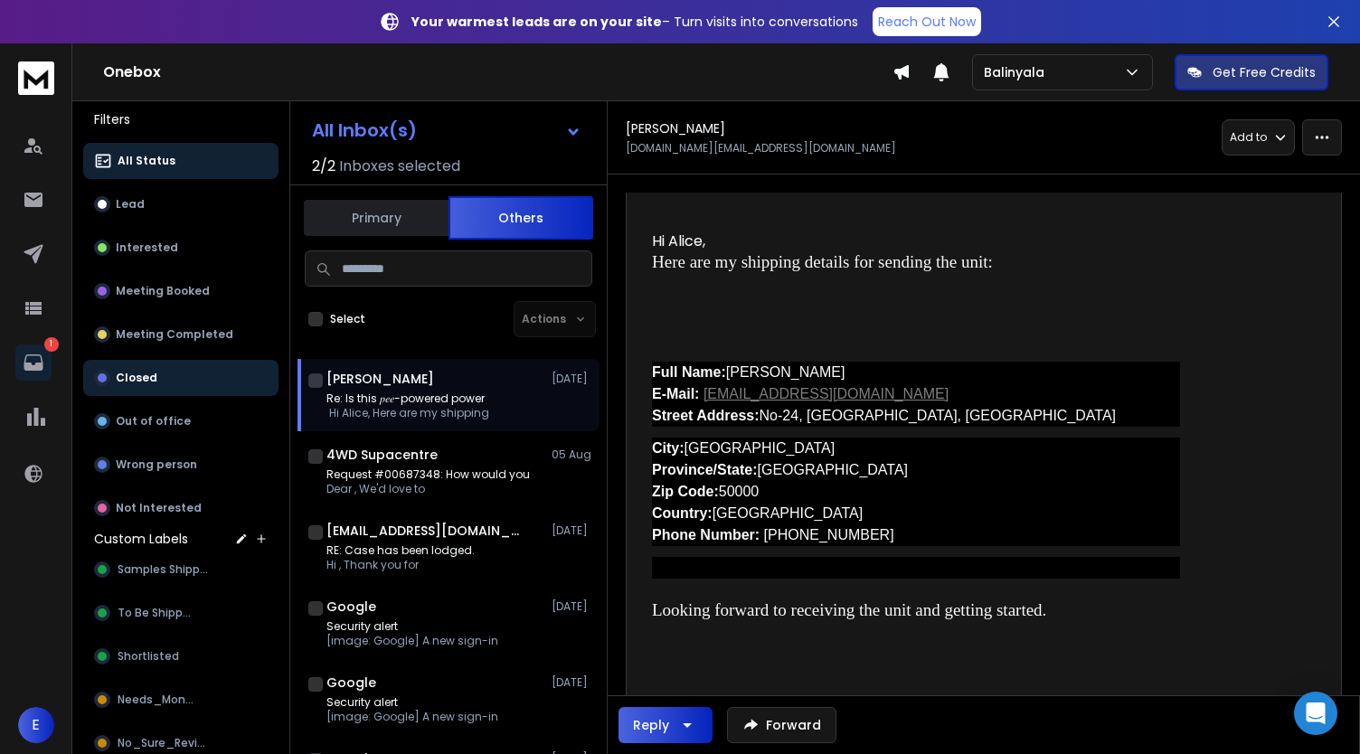
scroll to position [0, 0]
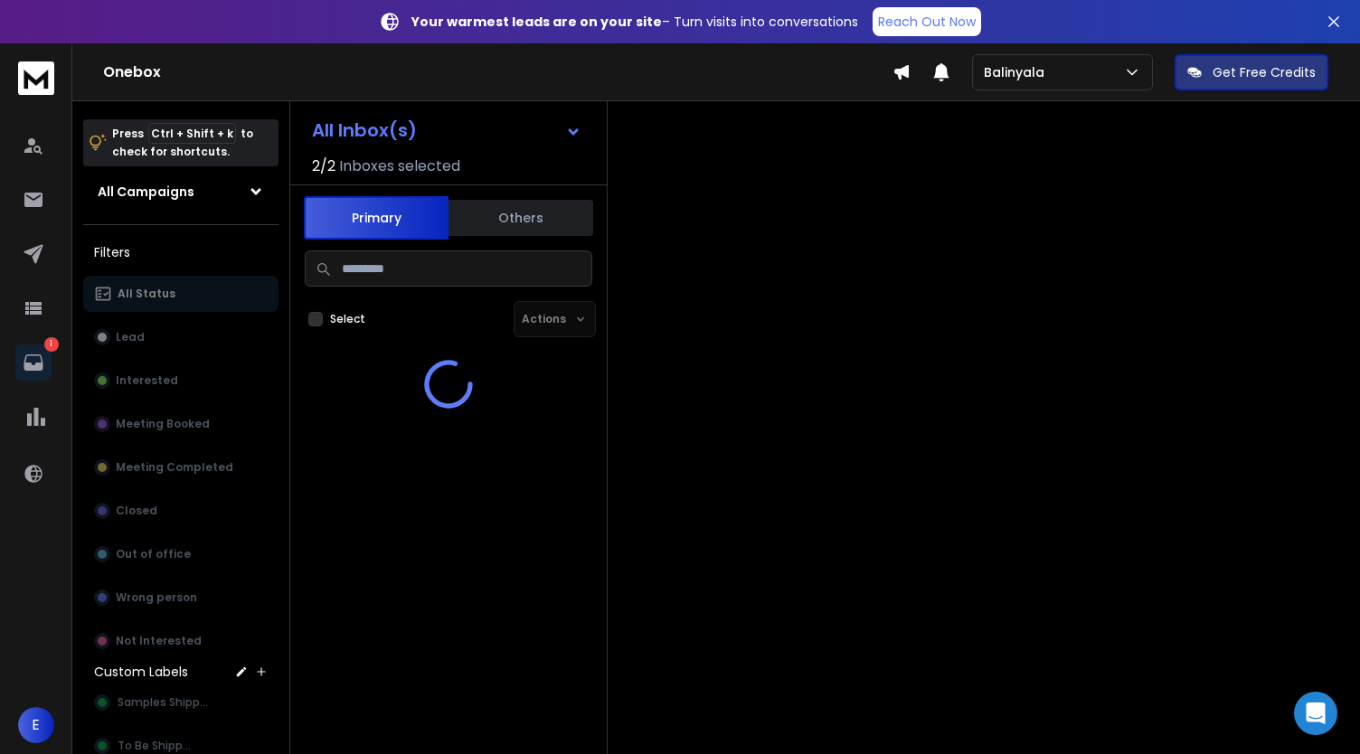
click at [368, 206] on button "Primary" at bounding box center [376, 217] width 145 height 43
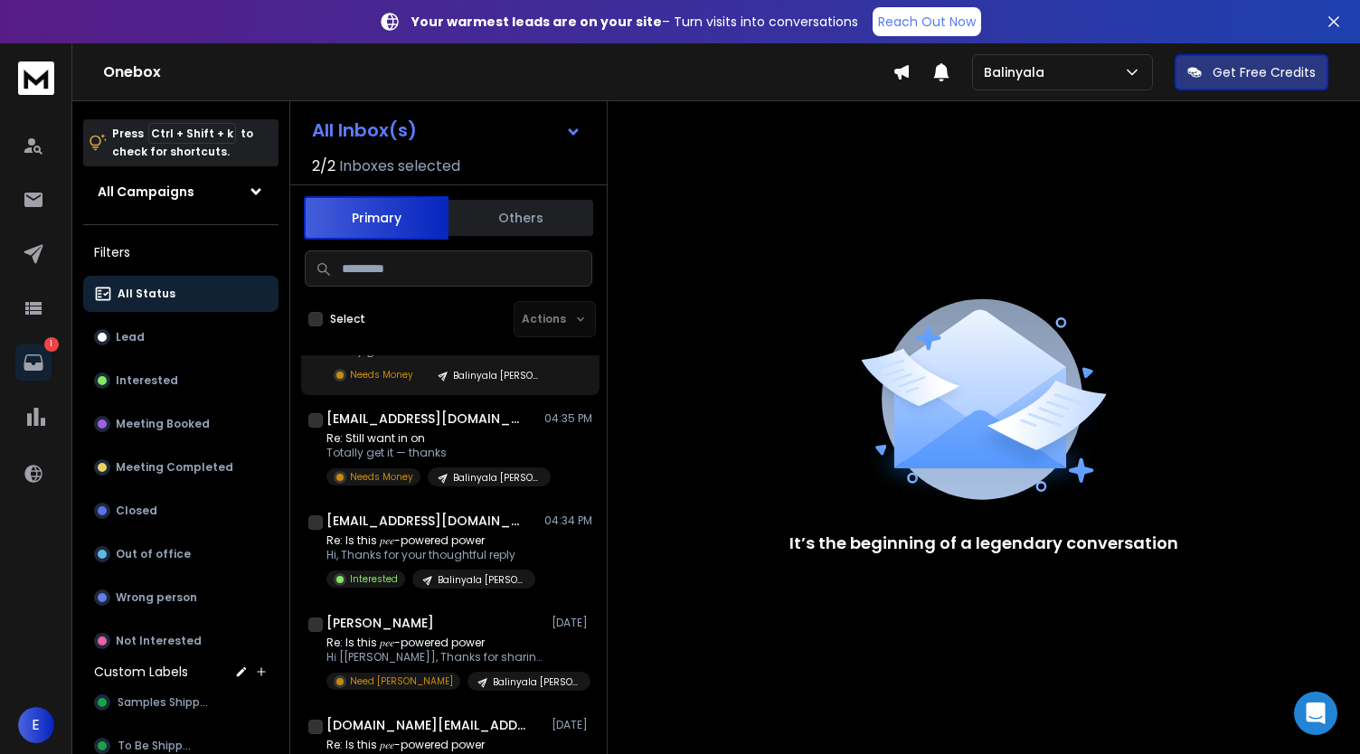
scroll to position [90, 0]
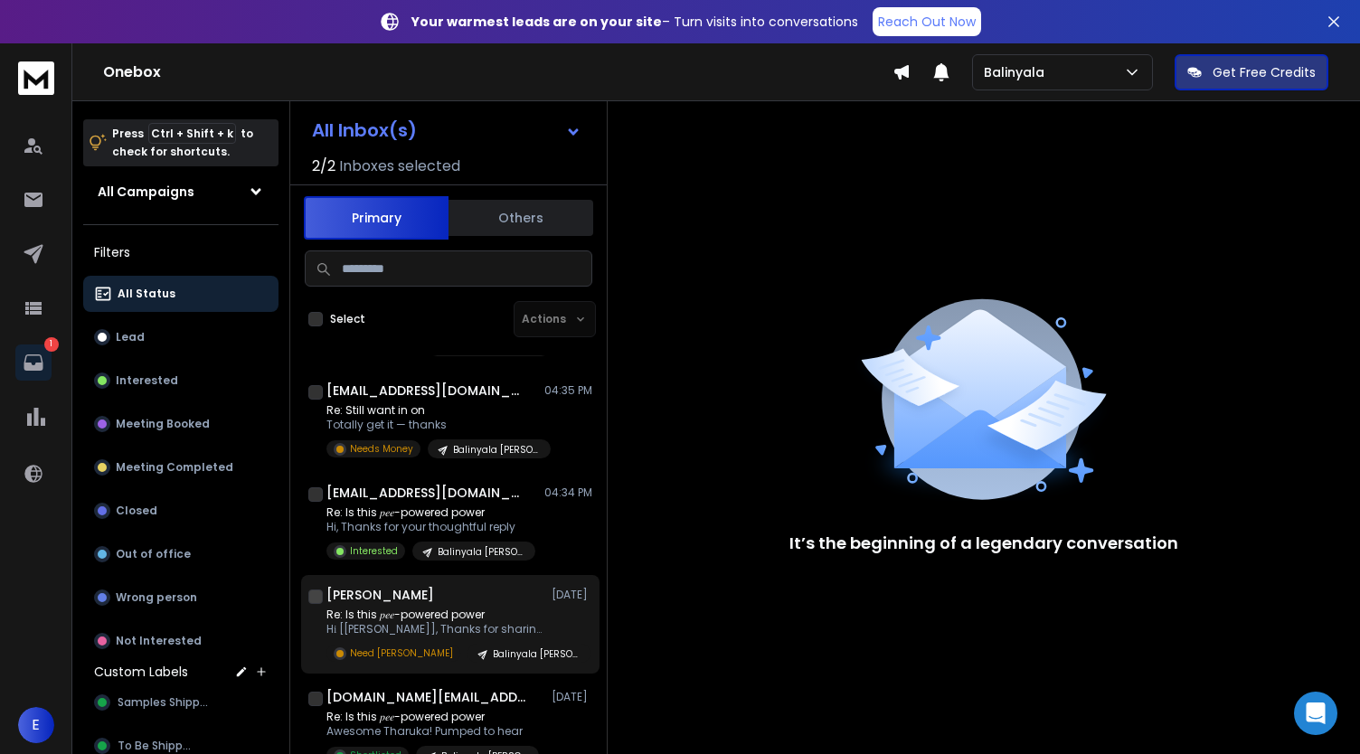
click at [541, 602] on div "[PERSON_NAME] [DATE]" at bounding box center [459, 595] width 266 height 18
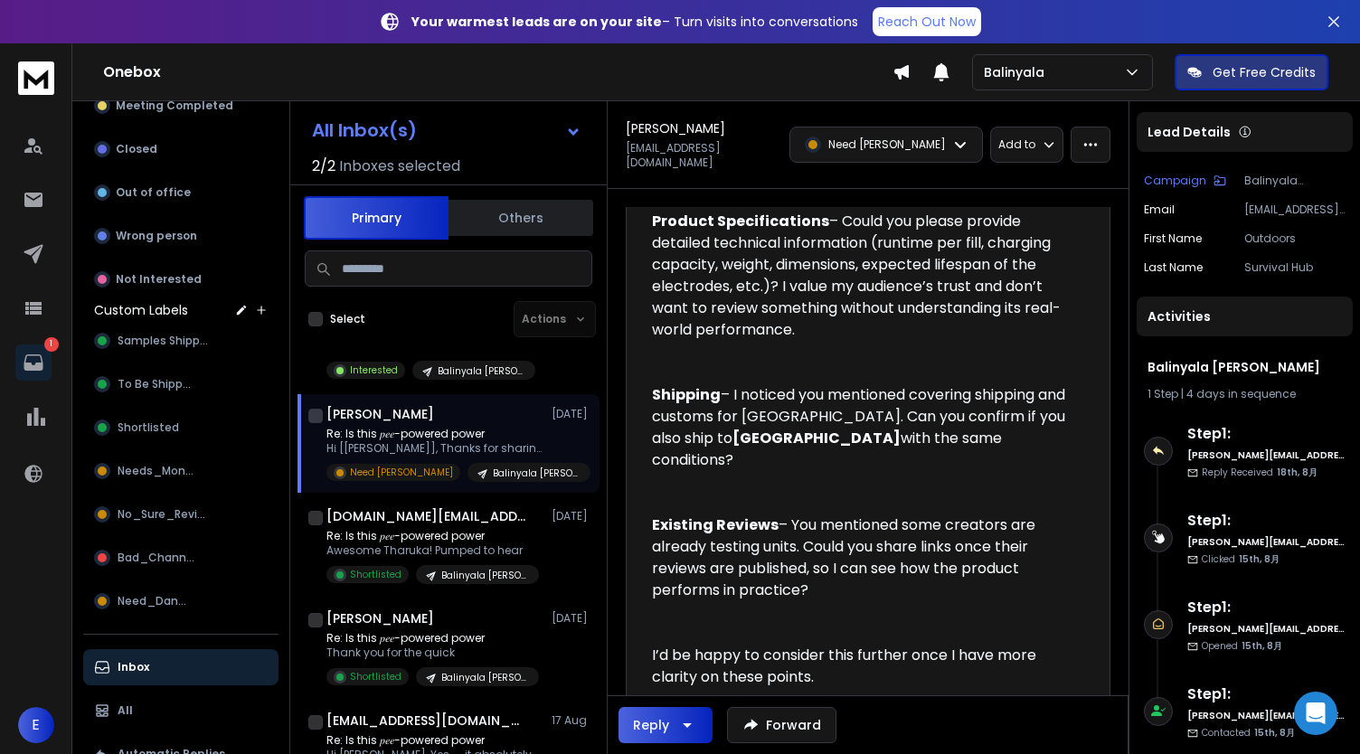
scroll to position [452, 0]
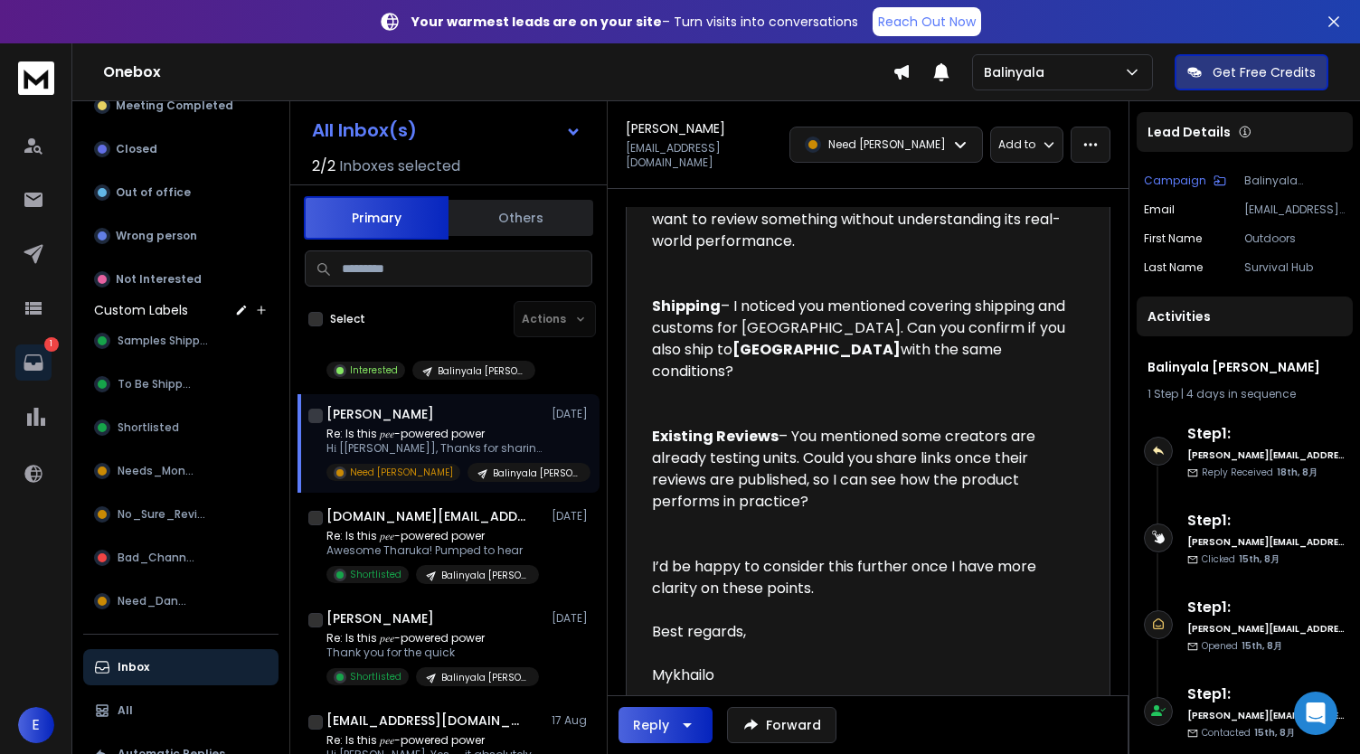
click at [958, 142] on icon at bounding box center [960, 145] width 11 height 6
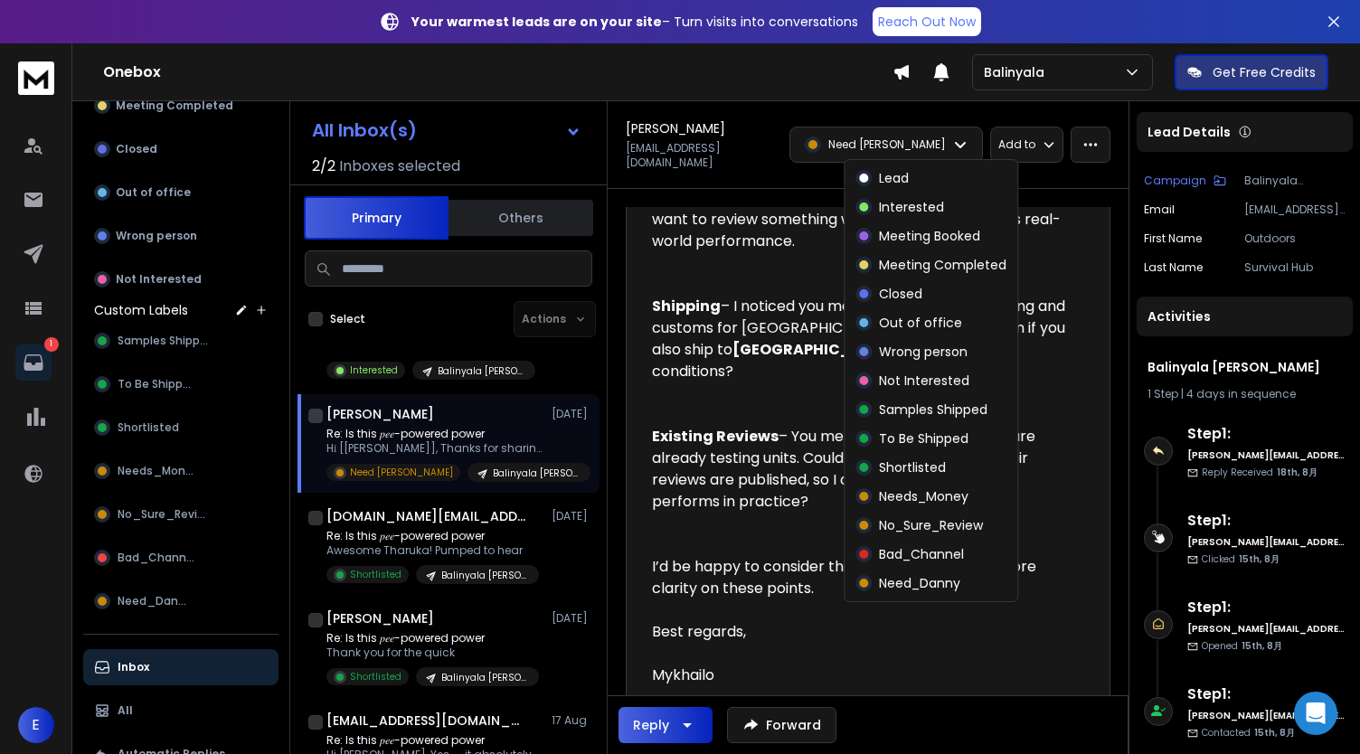
click at [959, 138] on icon at bounding box center [960, 144] width 14 height 14
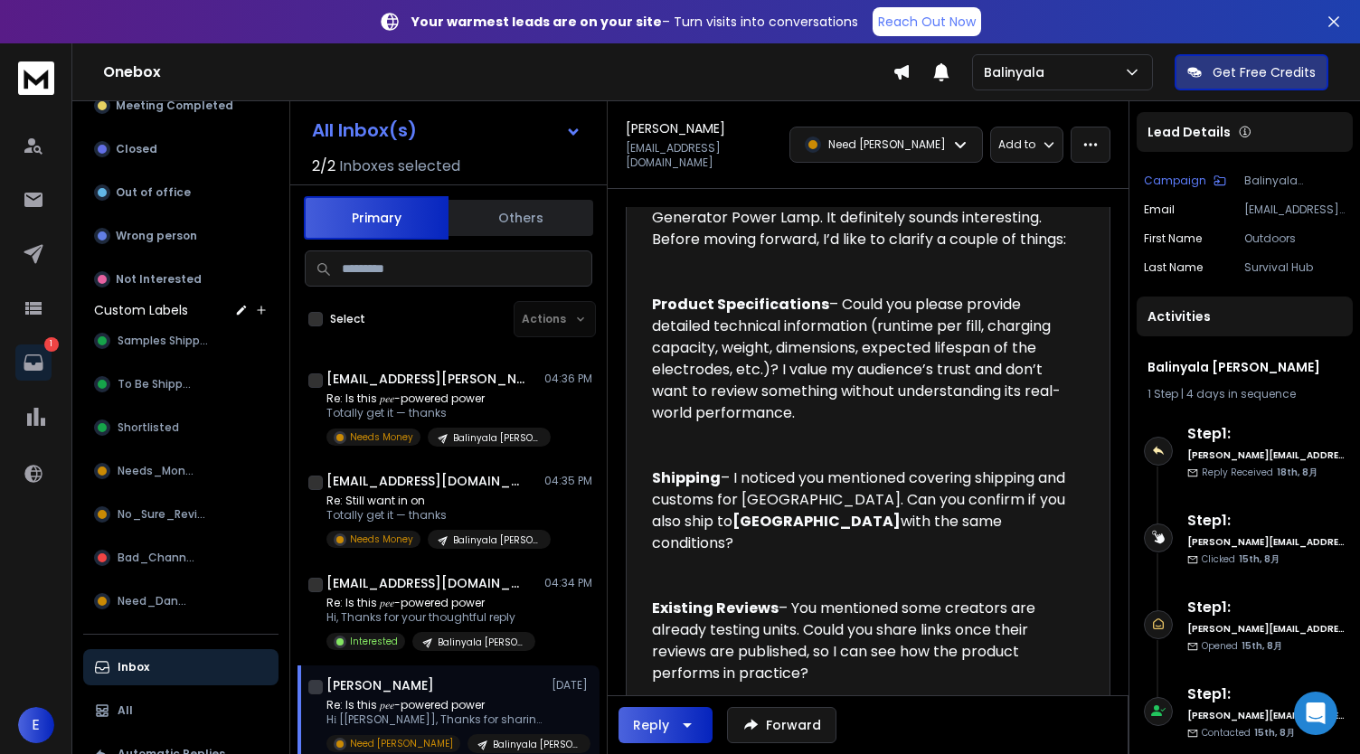
scroll to position [181, 0]
